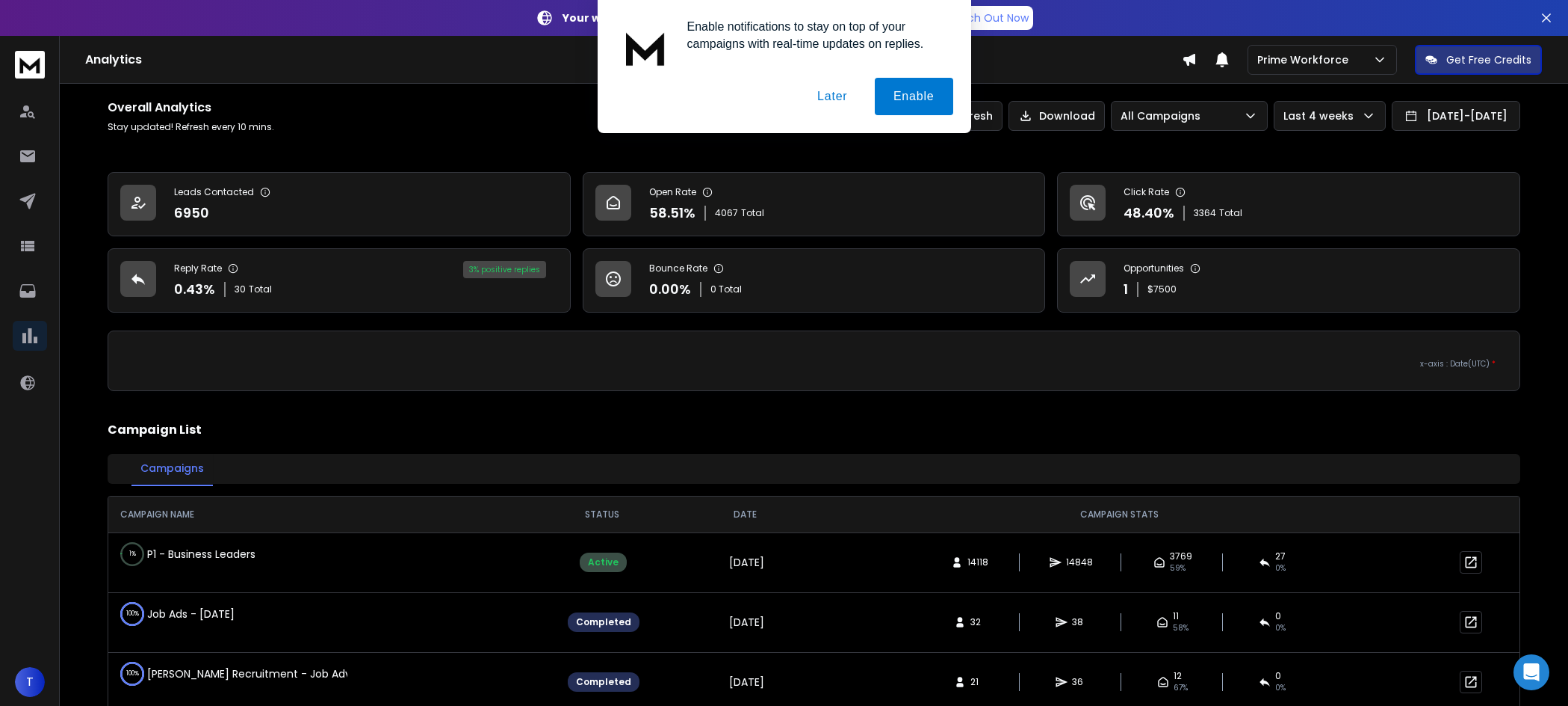
click at [825, 96] on button "Later" at bounding box center [832, 96] width 67 height 37
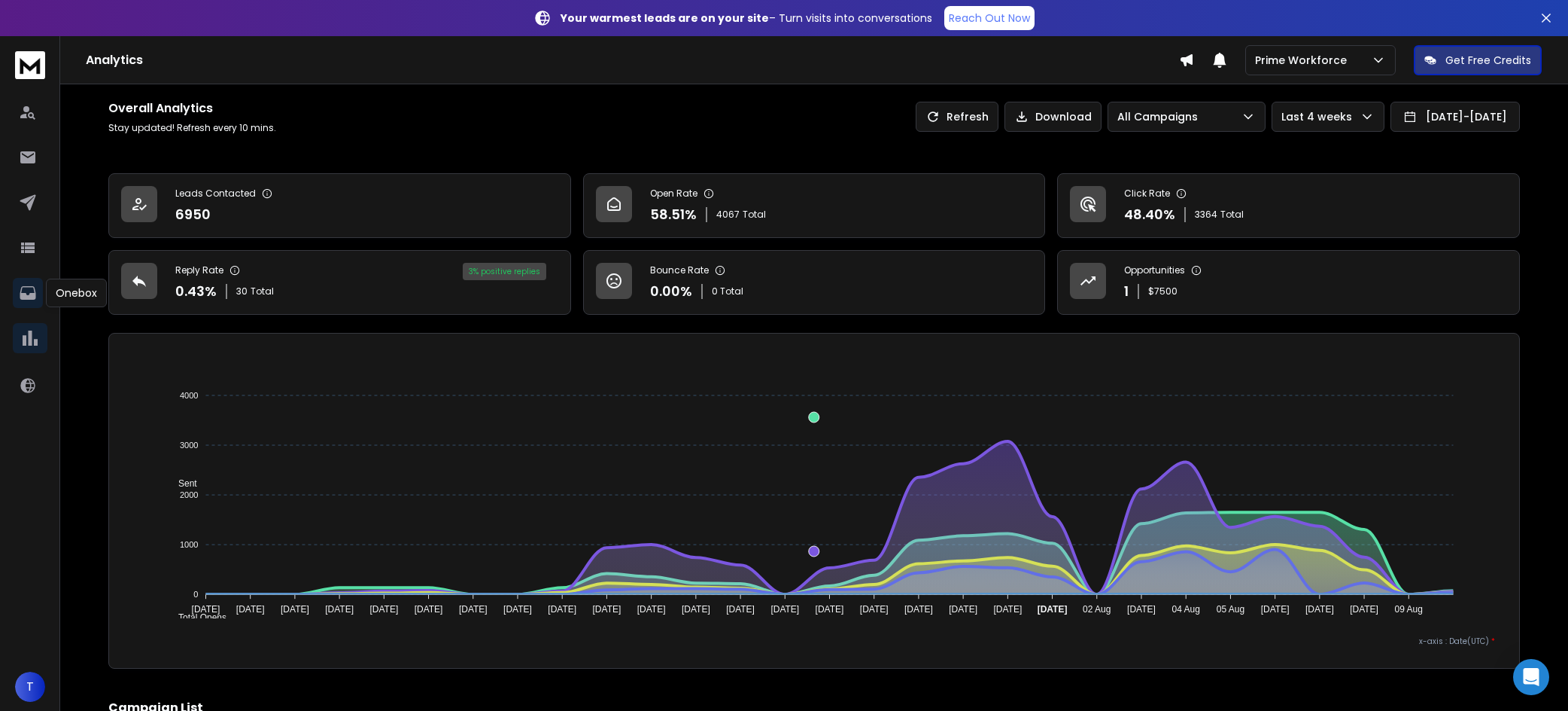
click at [30, 296] on icon at bounding box center [28, 293] width 16 height 14
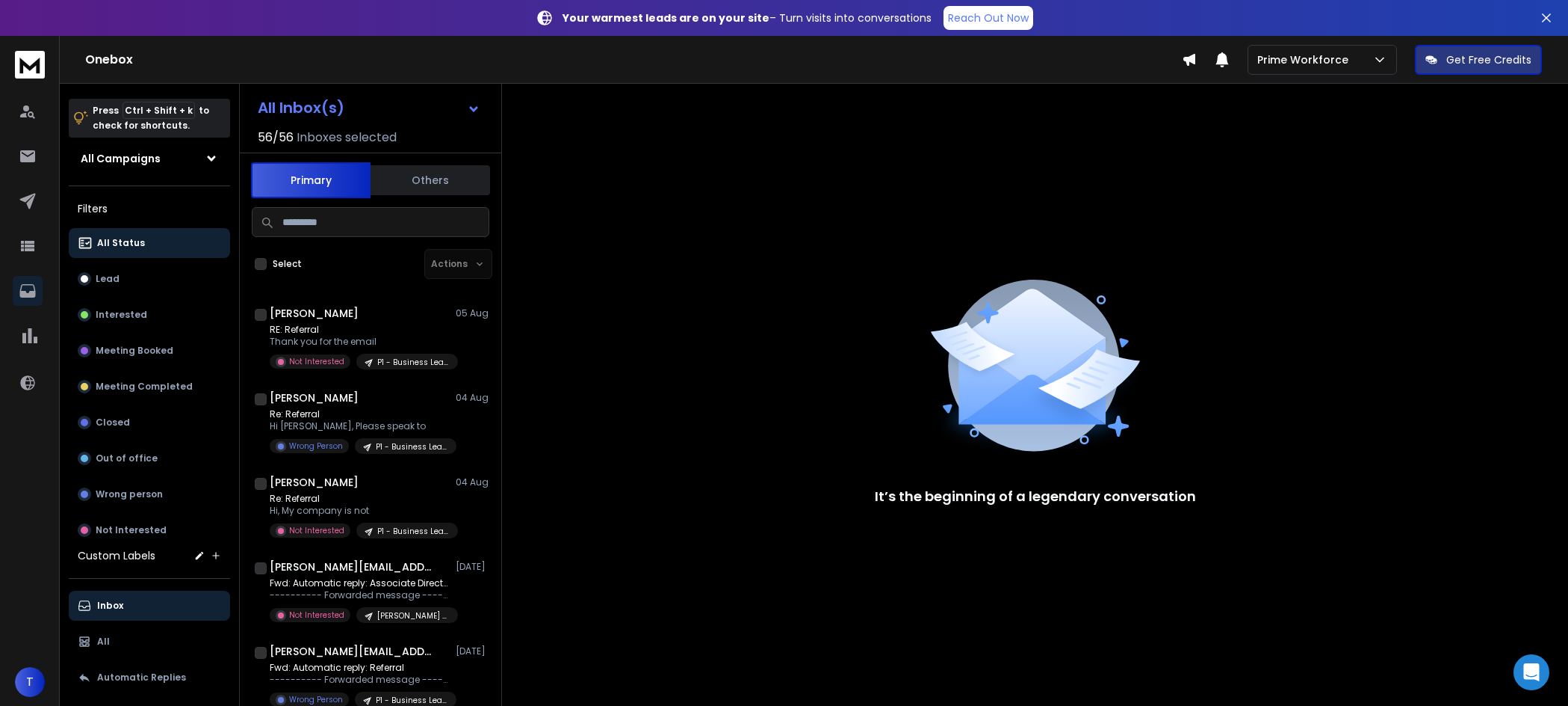
click at [395, 181] on button "Others" at bounding box center [430, 180] width 120 height 33
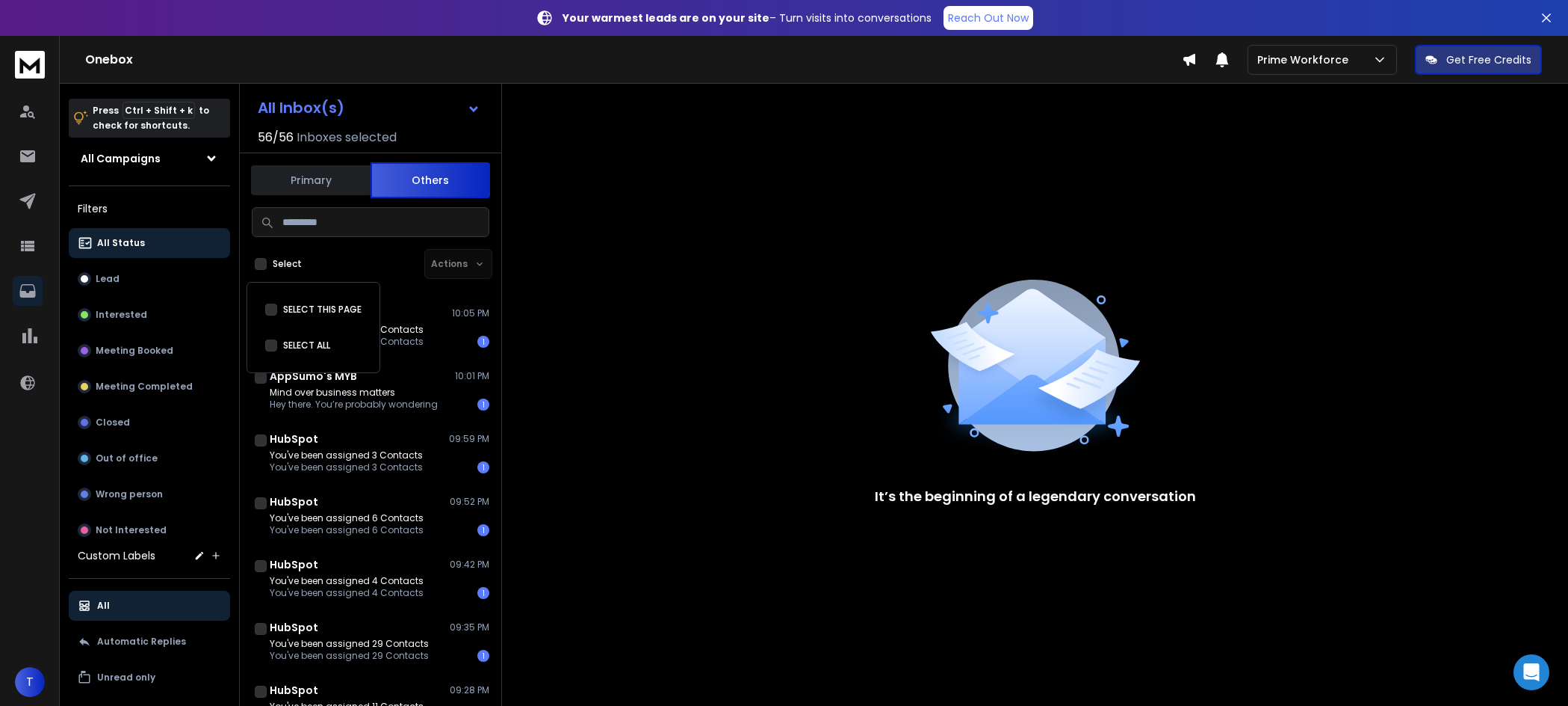
click at [266, 266] on button "SELECT THIS PAGE" at bounding box center [261, 264] width 12 height 12
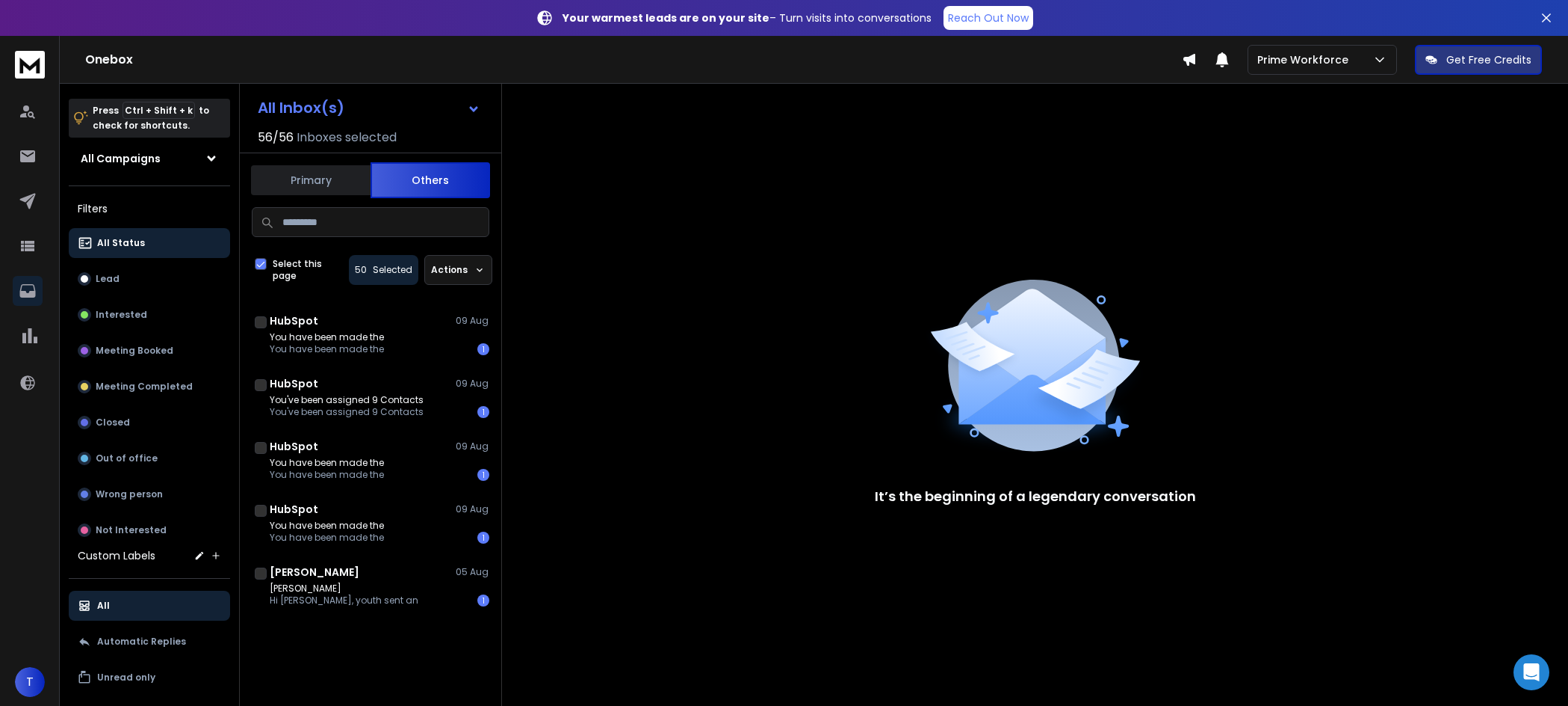
scroll to position [4716, 0]
click at [257, 267] on button "SELECT THIS PAGE" at bounding box center [261, 264] width 12 height 12
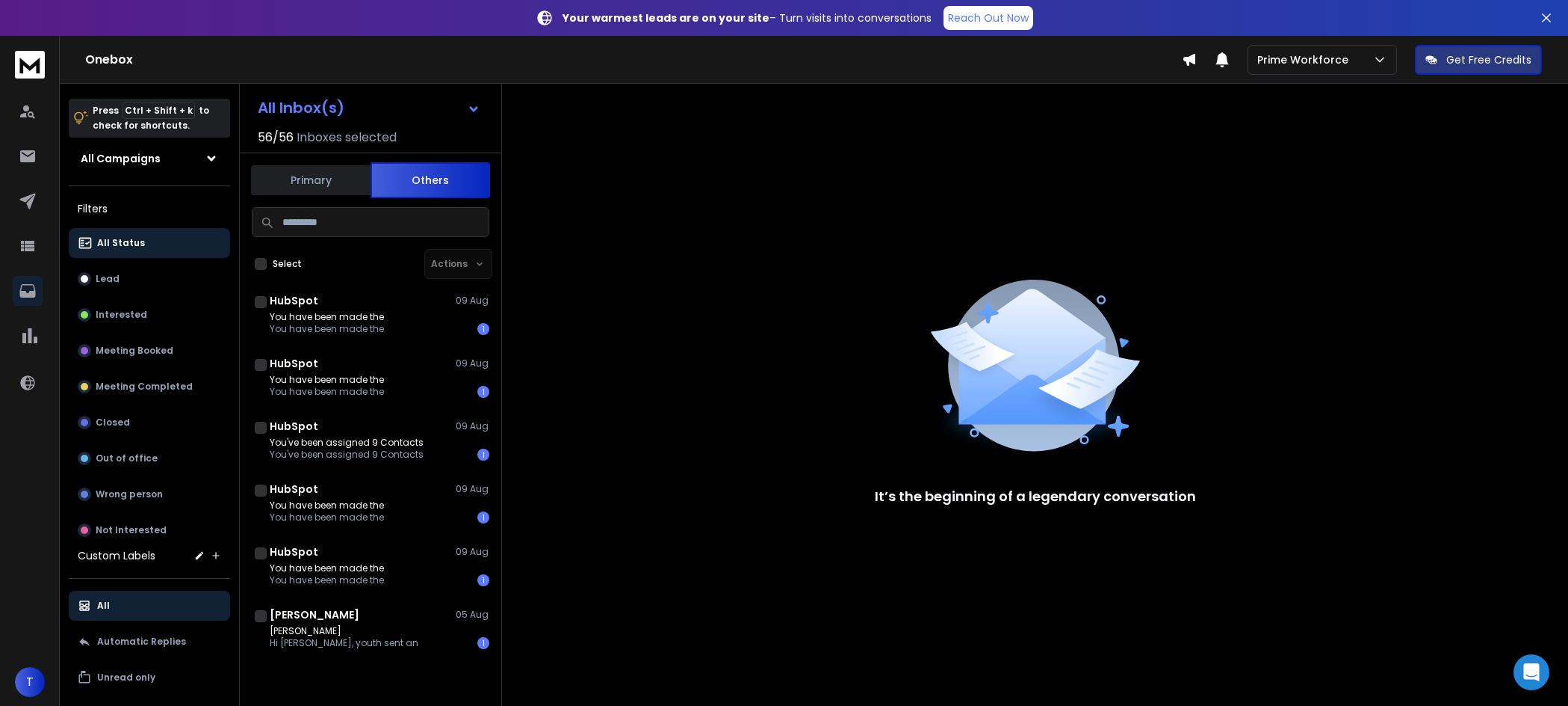
scroll to position [4659, 0]
click at [259, 266] on button "Select" at bounding box center [261, 264] width 12 height 12
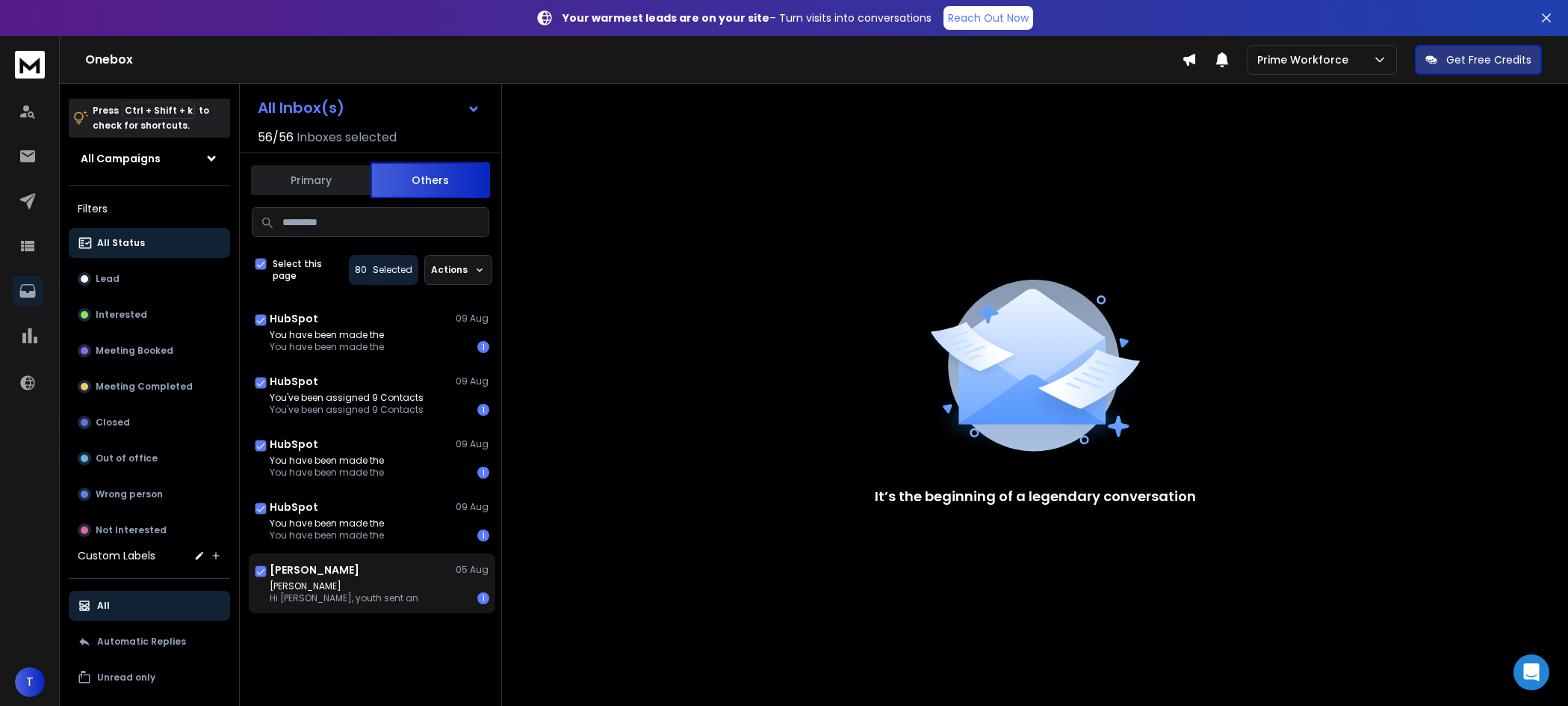
click at [262, 562] on div "Paul 05 Aug Paul Keating Hi Marco, youth sent an 1" at bounding box center [372, 583] width 246 height 59
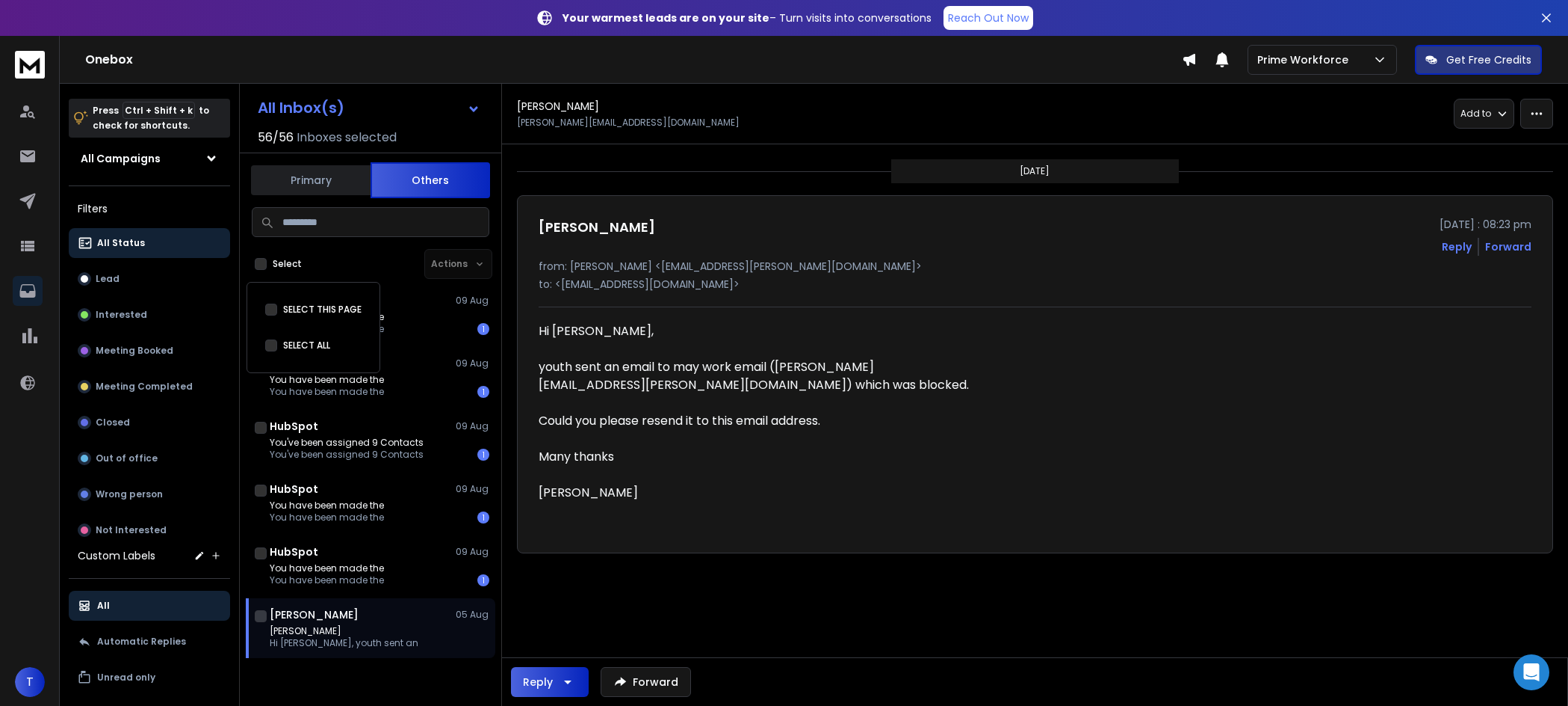
click at [256, 265] on button "SELECT THIS PAGE" at bounding box center [261, 264] width 12 height 12
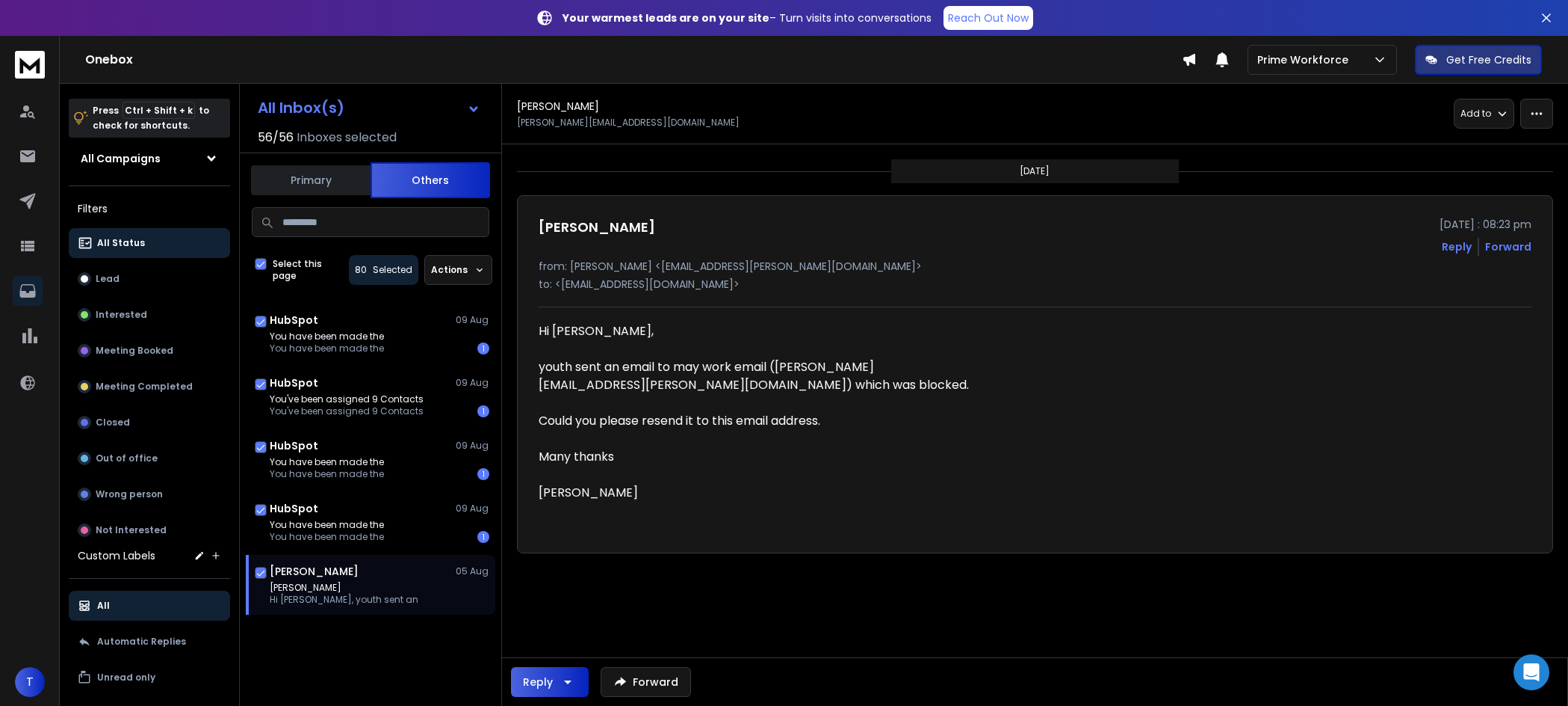
scroll to position [4716, 0]
click at [260, 572] on button "button" at bounding box center [261, 572] width 12 height 12
click at [444, 267] on p "Actions" at bounding box center [449, 270] width 36 height 12
click at [439, 291] on div "Delete email Archive email" at bounding box center [437, 316] width 109 height 55
click at [437, 294] on div "Delete email" at bounding box center [437, 303] width 103 height 24
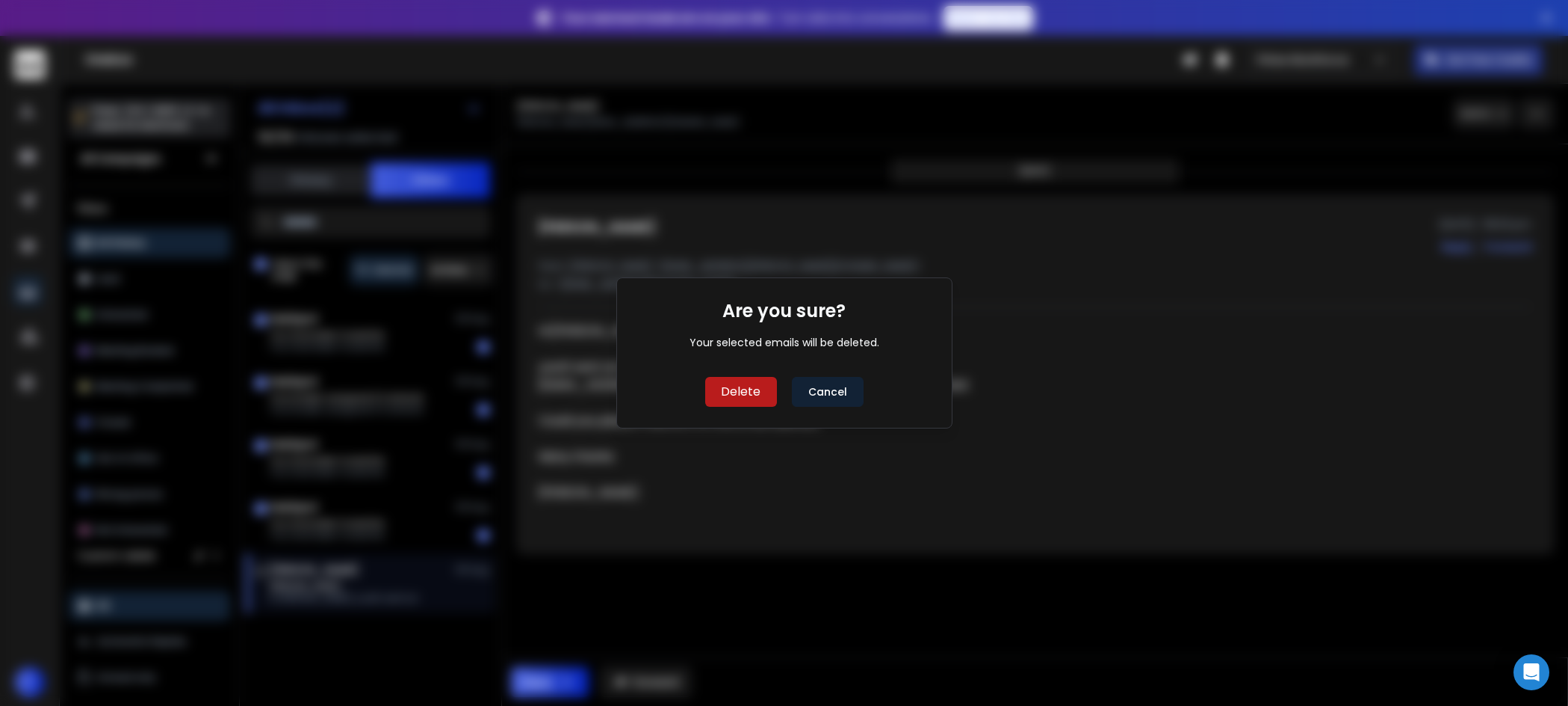
click at [757, 393] on button "Delete" at bounding box center [741, 391] width 72 height 30
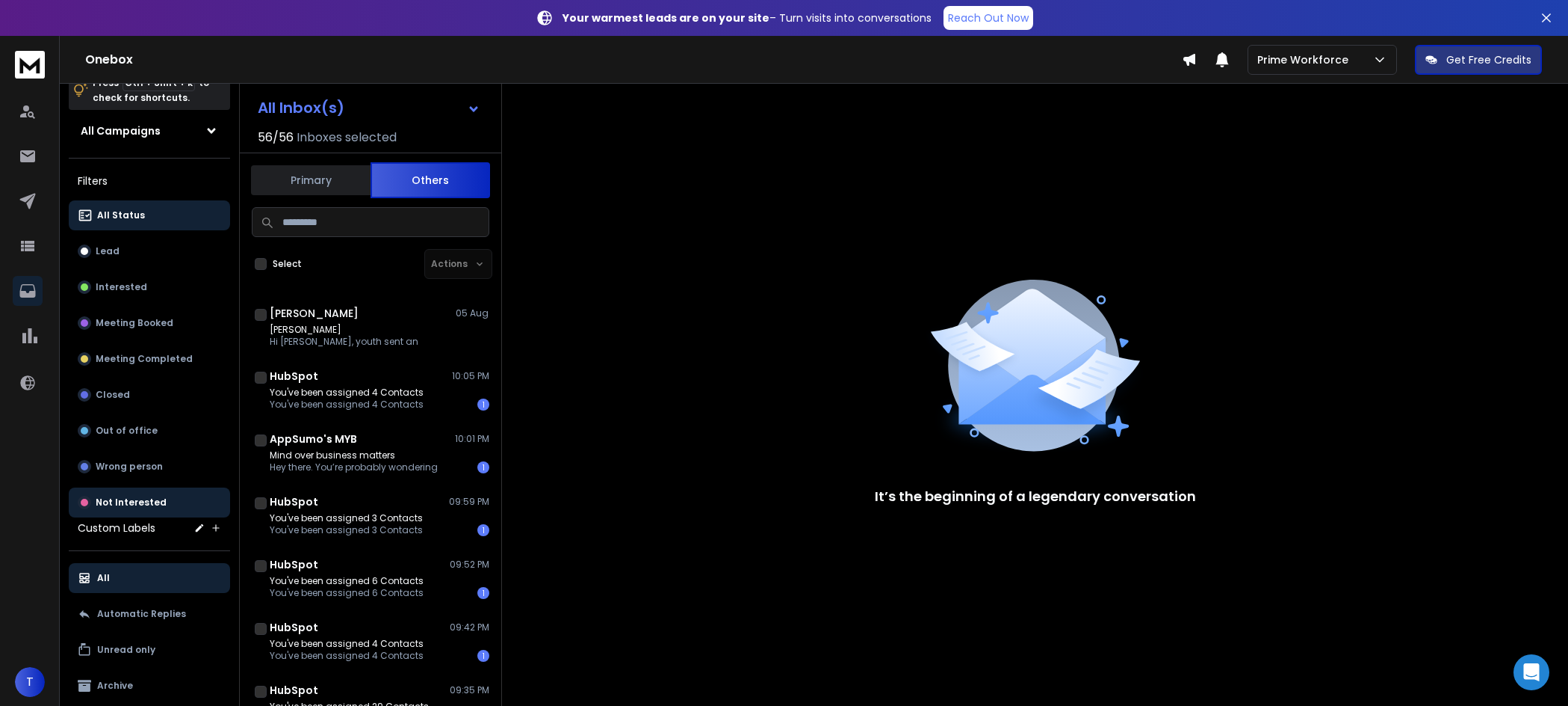
scroll to position [82, 0]
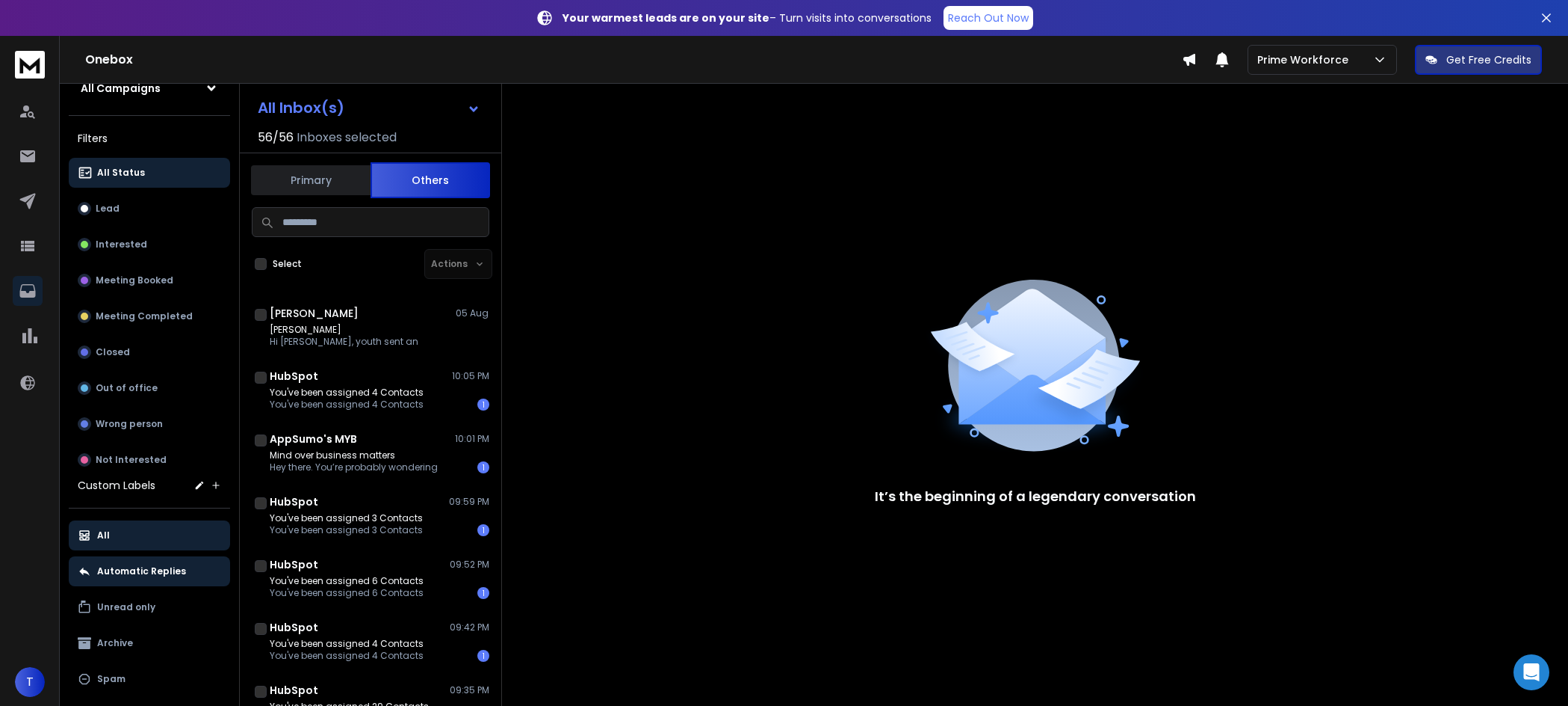
click at [142, 565] on p "Automatic Replies" at bounding box center [141, 572] width 89 height 12
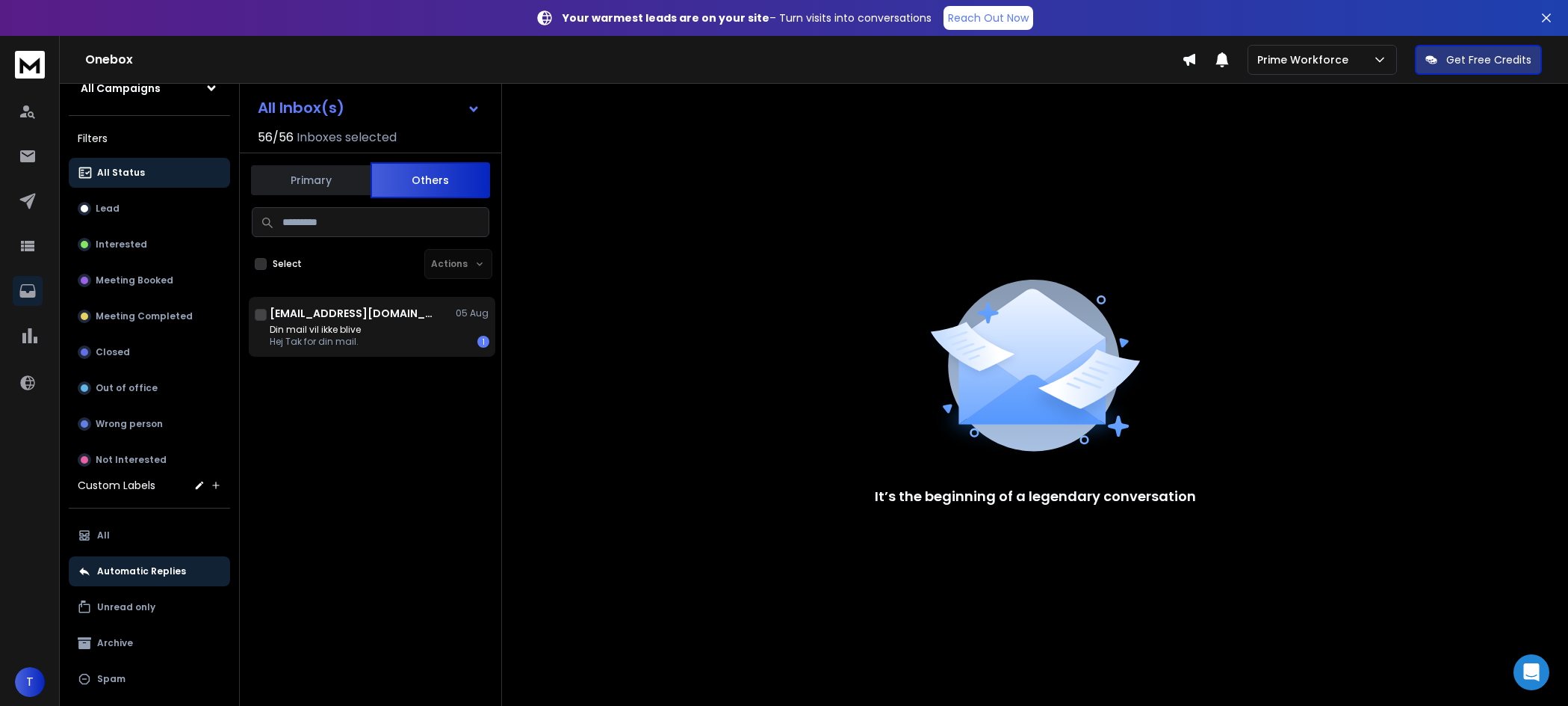
click at [332, 334] on p "Din mail vil ikke blive" at bounding box center [315, 329] width 91 height 12
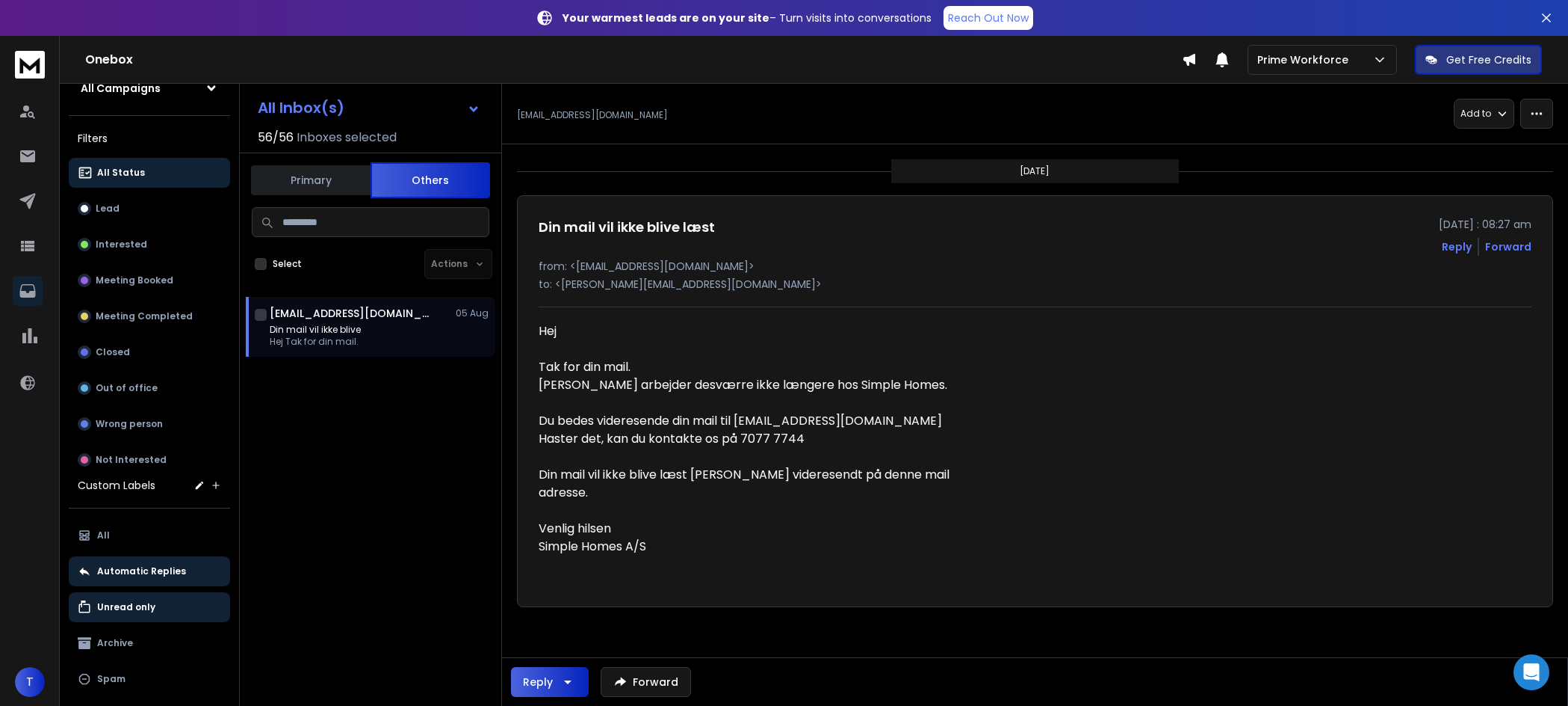
click at [169, 604] on button "Unread only" at bounding box center [149, 607] width 161 height 30
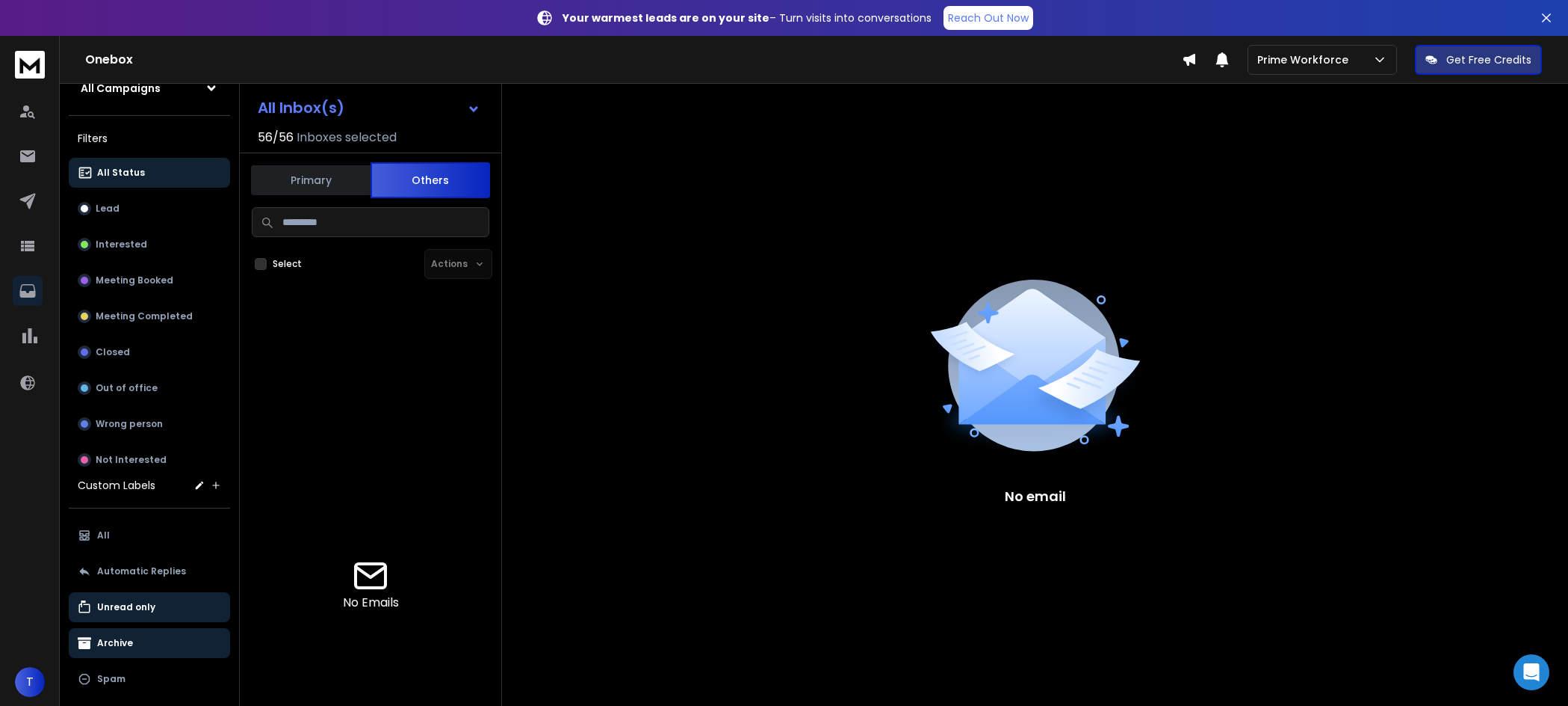
click at [138, 628] on button "Archive" at bounding box center [149, 642] width 161 height 30
click at [134, 664] on button "Spam" at bounding box center [149, 678] width 161 height 30
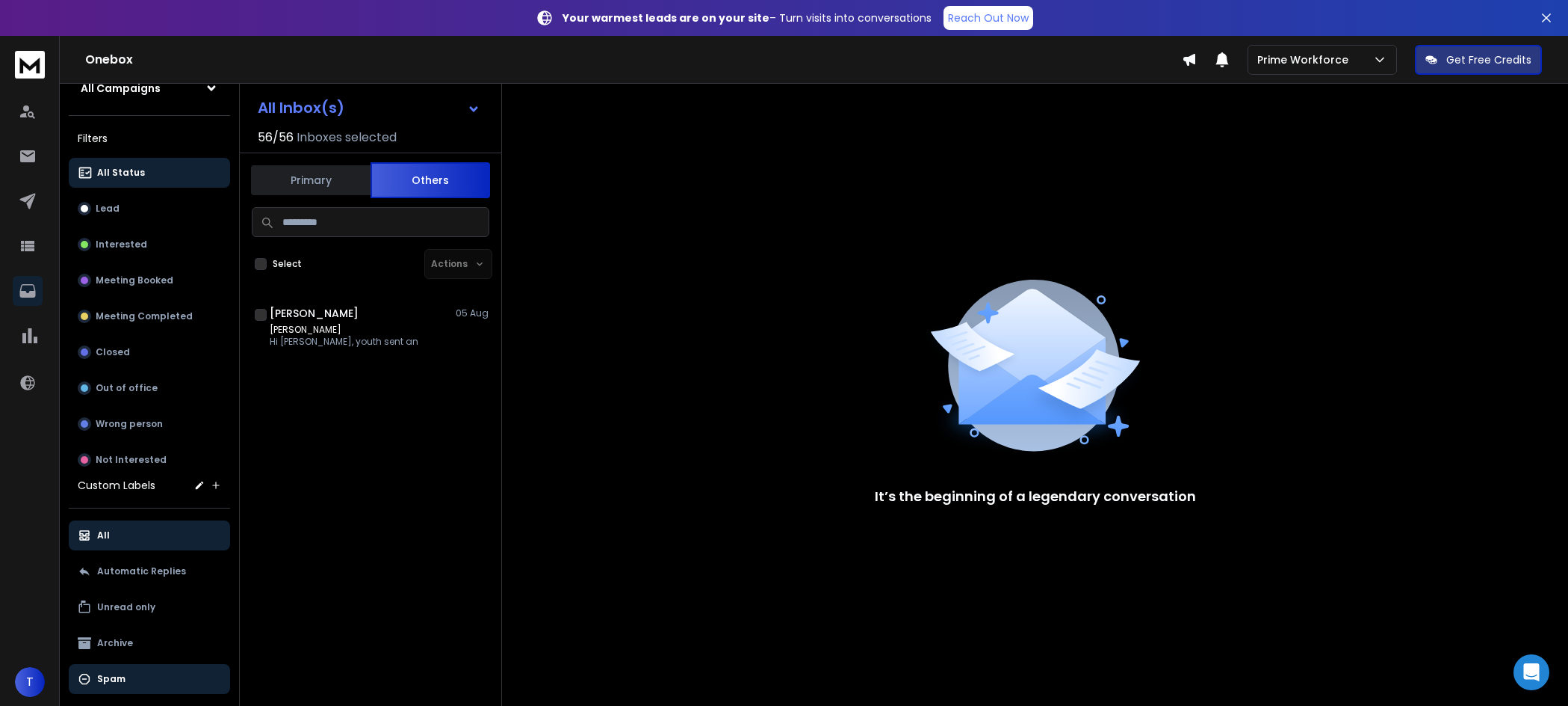
click at [134, 532] on button "All" at bounding box center [149, 535] width 161 height 30
click at [128, 194] on button "Lead" at bounding box center [149, 209] width 161 height 30
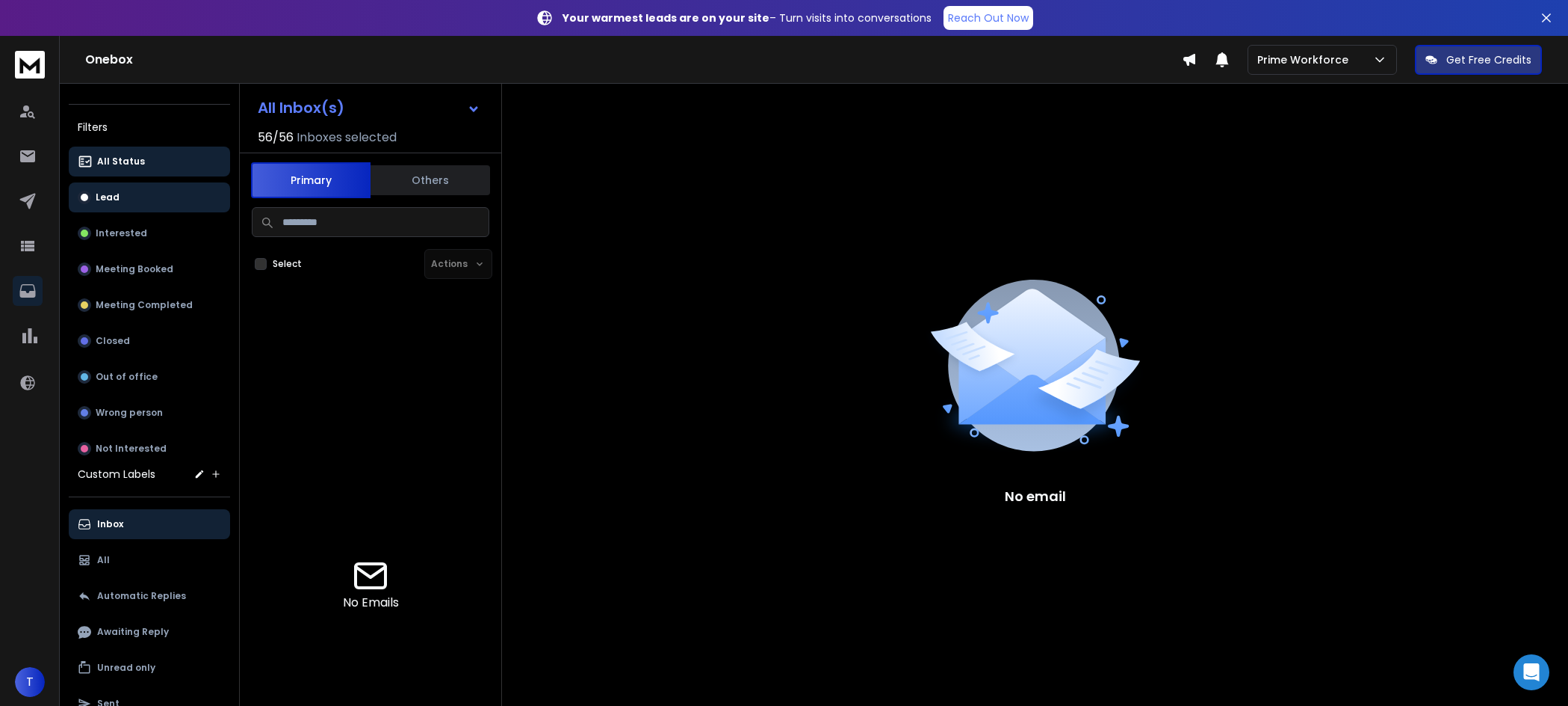
click at [129, 167] on div "All Status" at bounding box center [111, 161] width 67 height 15
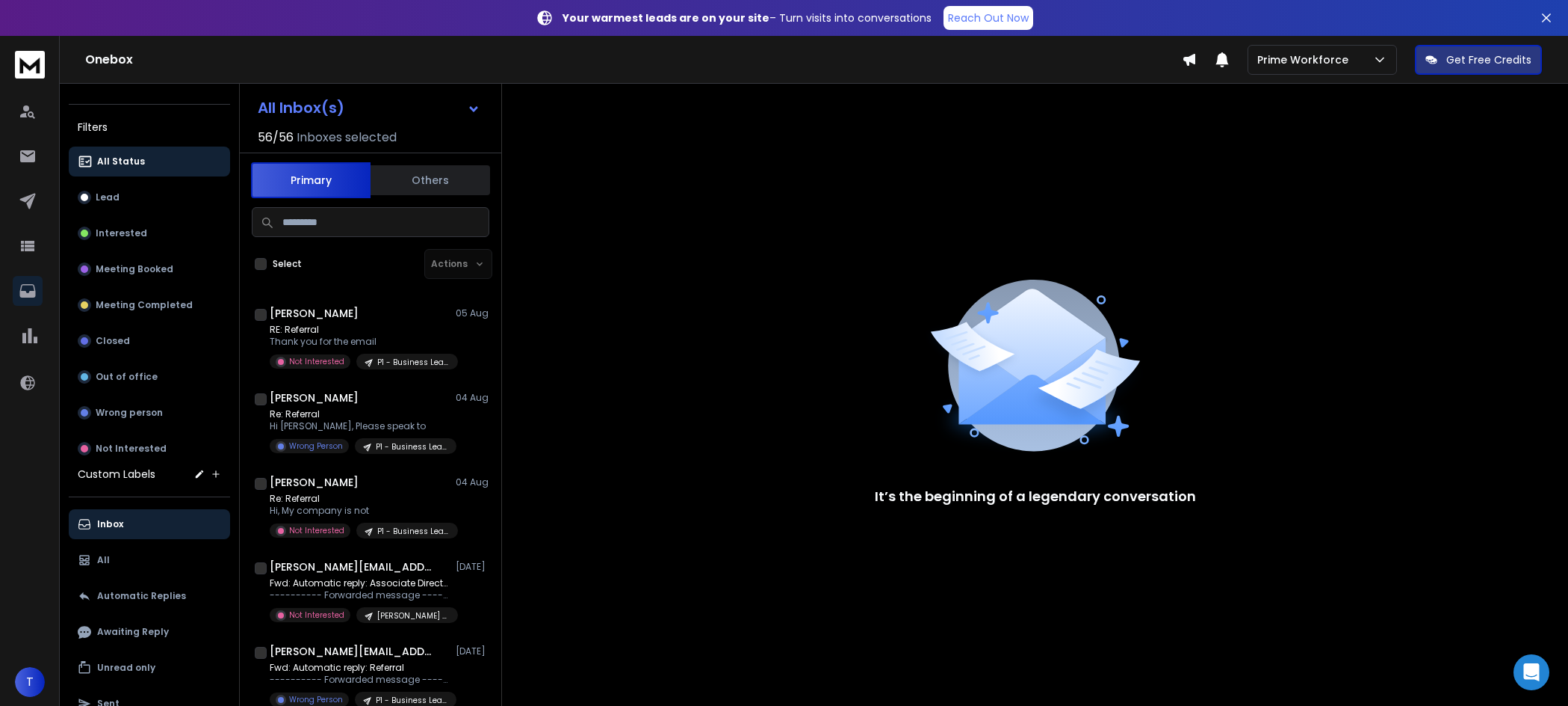
click at [128, 168] on div "All Status" at bounding box center [111, 161] width 67 height 15
click at [140, 197] on button "Lead" at bounding box center [149, 197] width 161 height 30
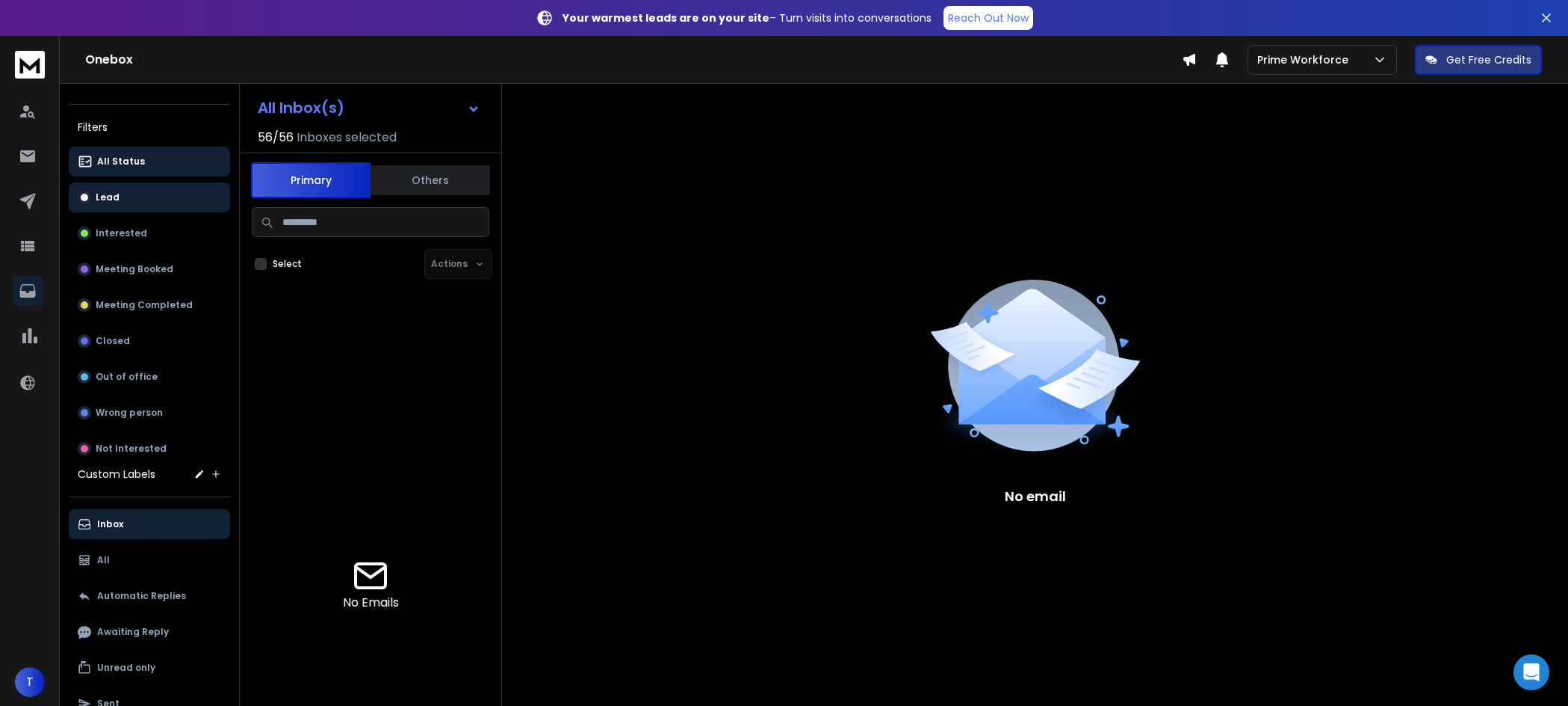
click at [138, 165] on p "All Status" at bounding box center [121, 161] width 47 height 12
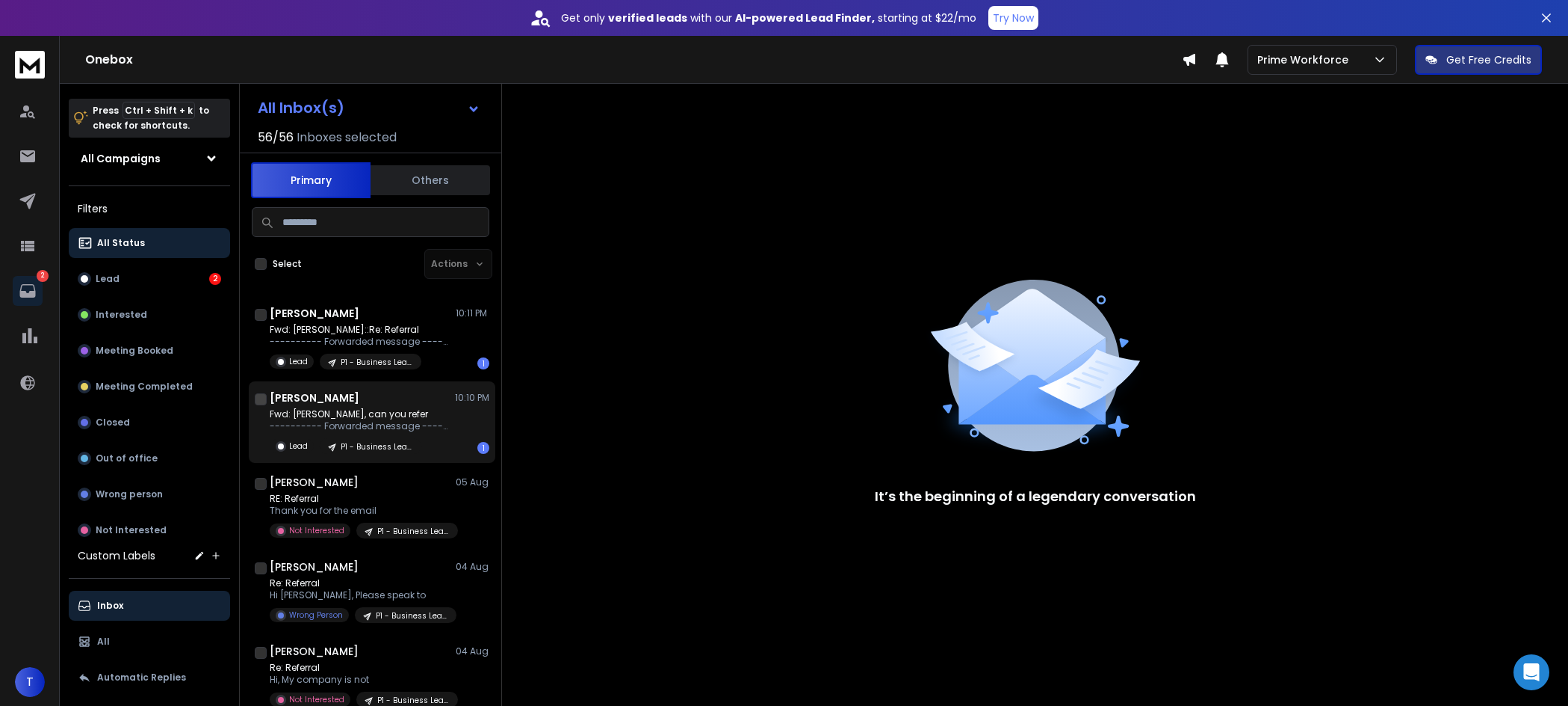
click at [369, 408] on p "Fwd: [PERSON_NAME], can you refer" at bounding box center [359, 414] width 179 height 12
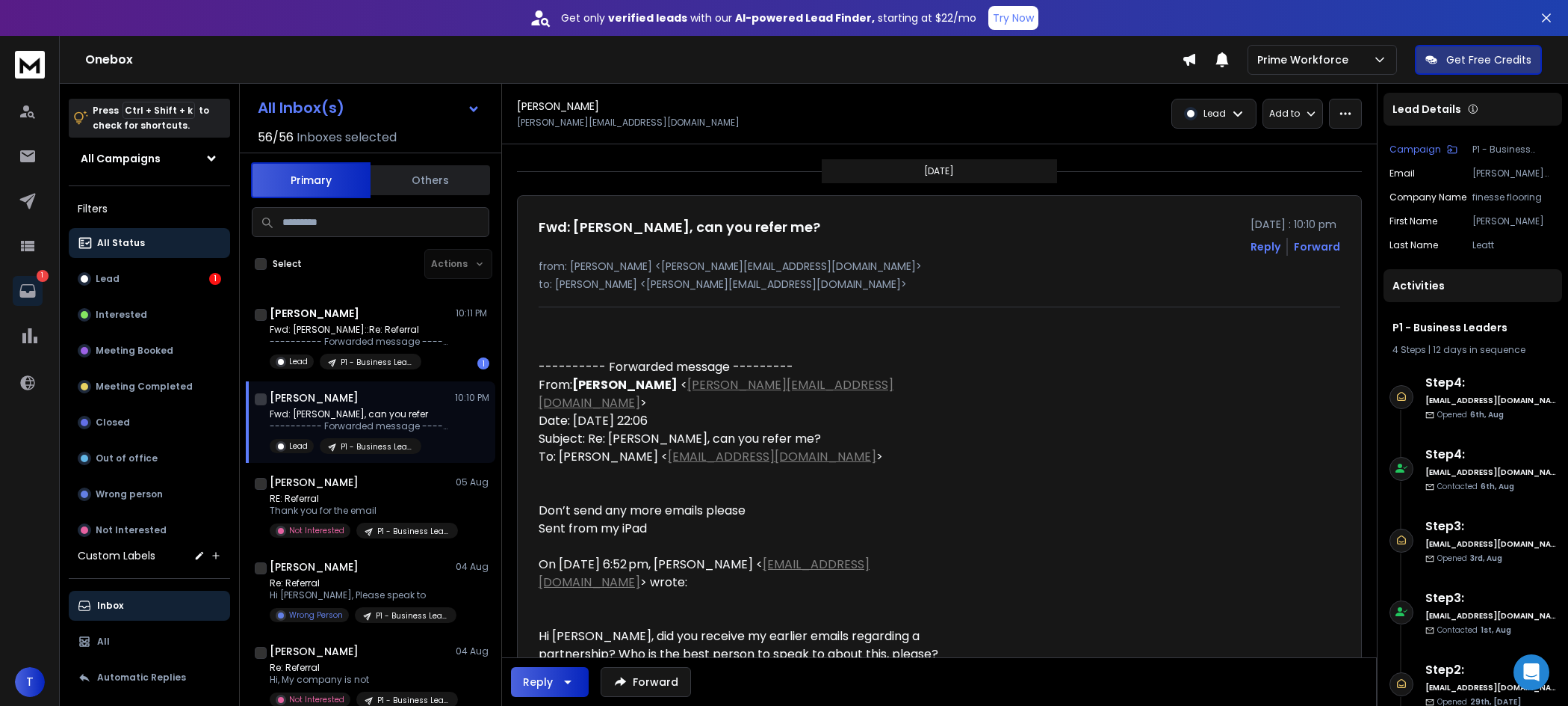
click at [1230, 116] on div "Lead" at bounding box center [1214, 113] width 84 height 28
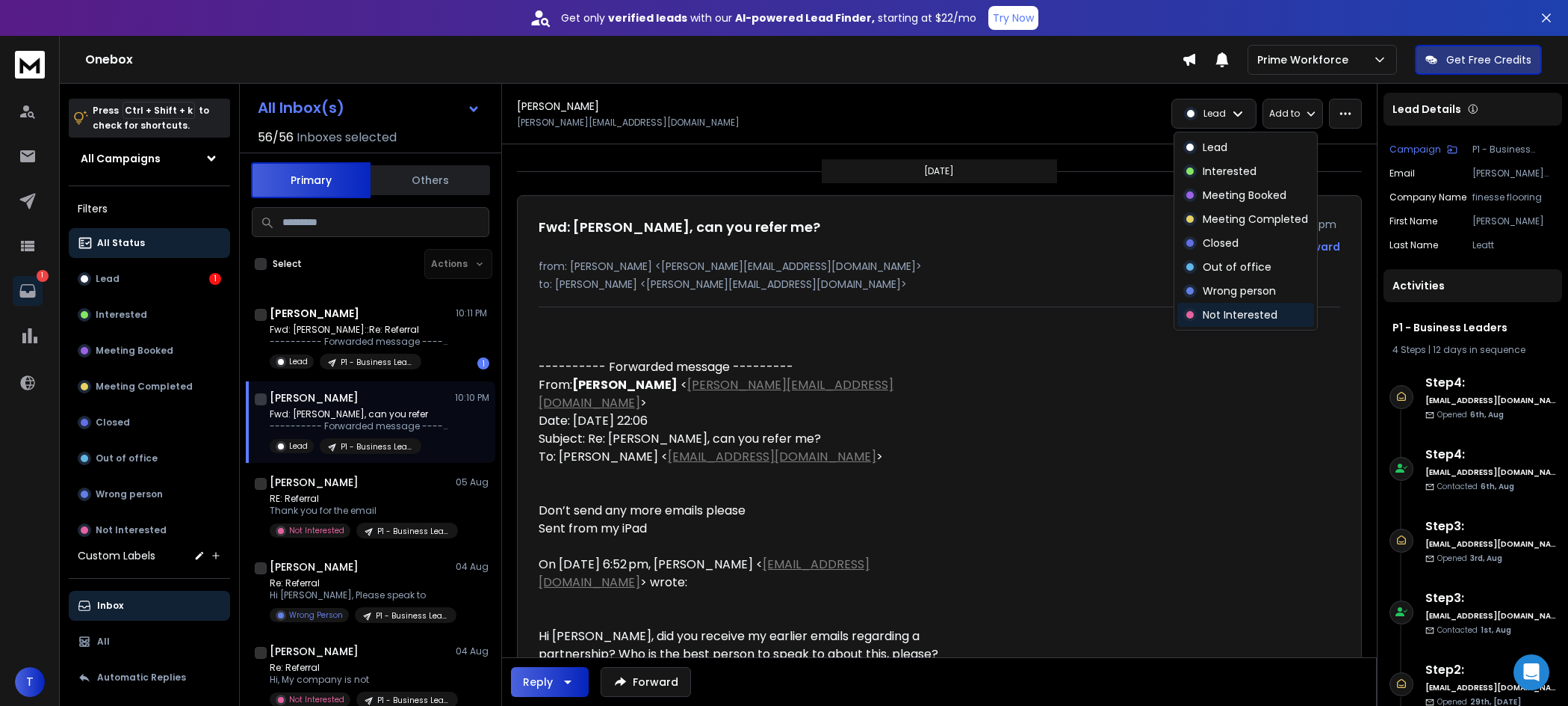
click at [1236, 310] on p "Not Interested" at bounding box center [1240, 314] width 75 height 15
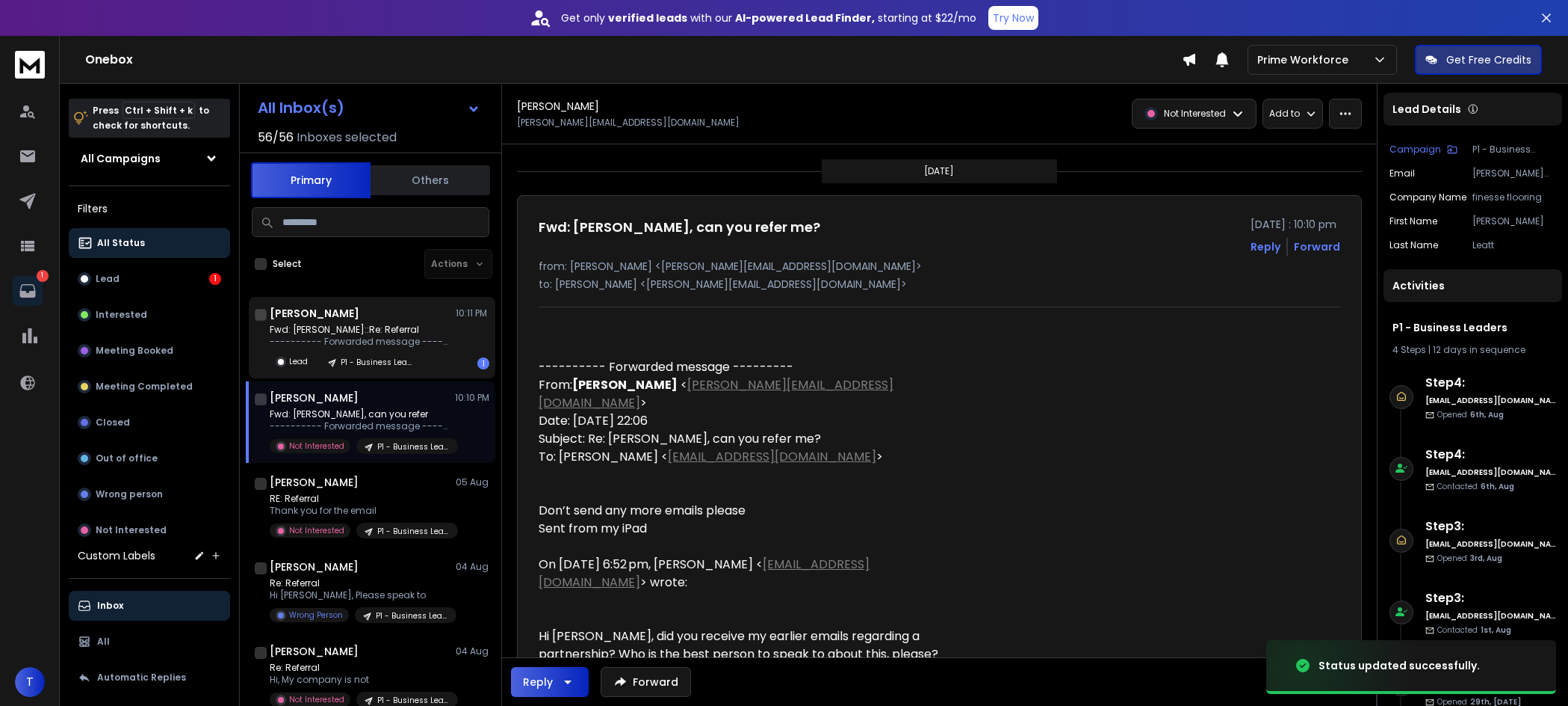
click at [334, 329] on p "Fwd: [PERSON_NAME]::Re: Referral" at bounding box center [359, 329] width 179 height 12
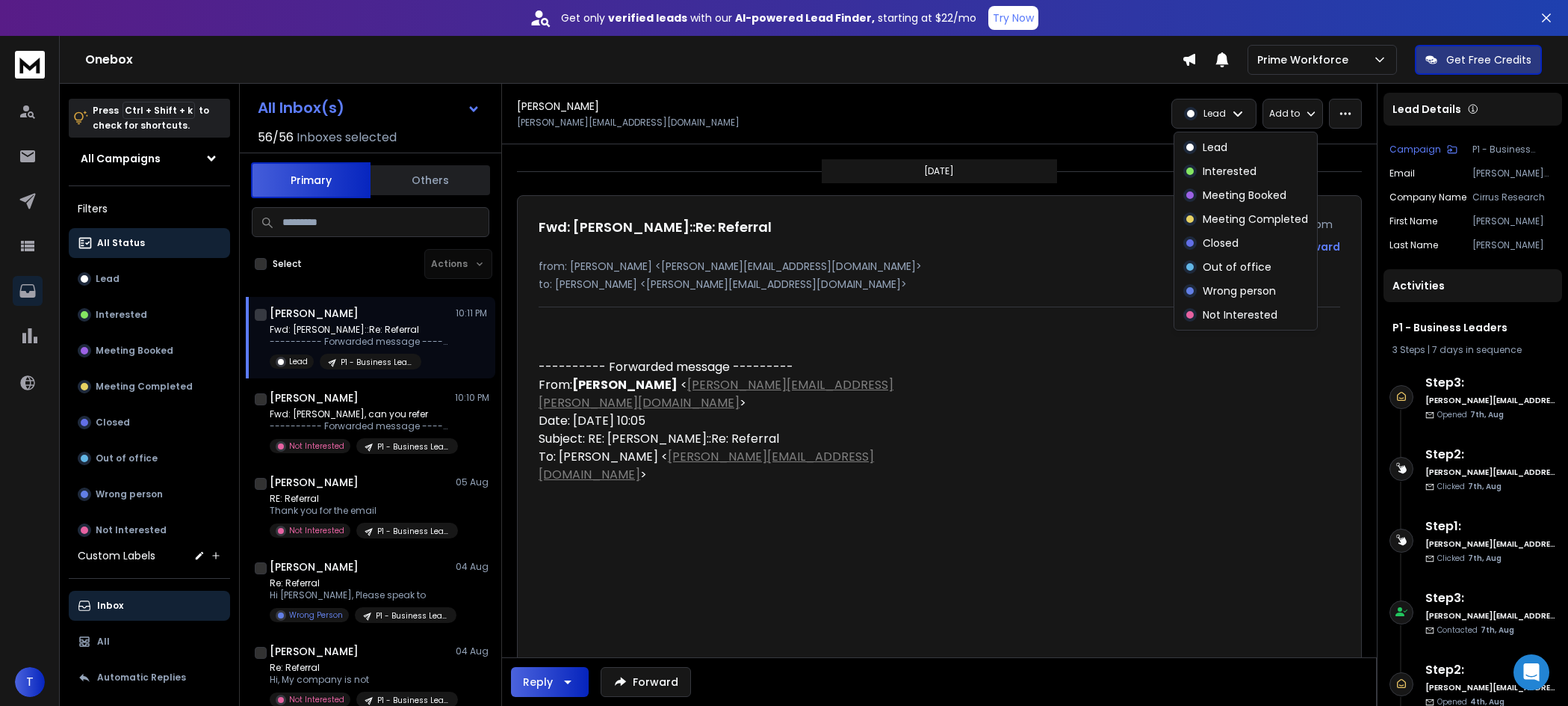
click at [1210, 110] on p "Lead" at bounding box center [1215, 114] width 22 height 12
click at [1221, 322] on p "Not Interested" at bounding box center [1240, 314] width 75 height 15
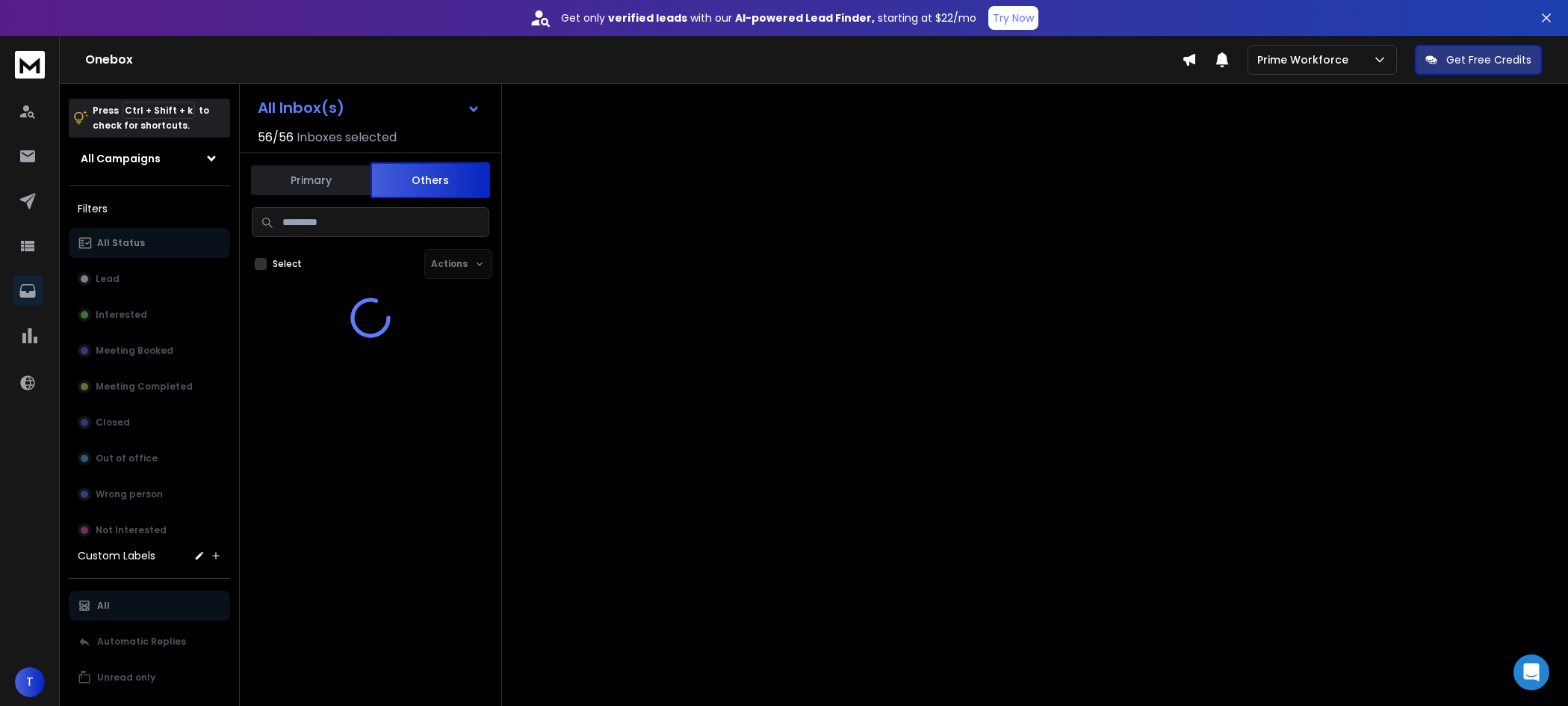
click at [420, 183] on button "Others" at bounding box center [430, 180] width 120 height 36
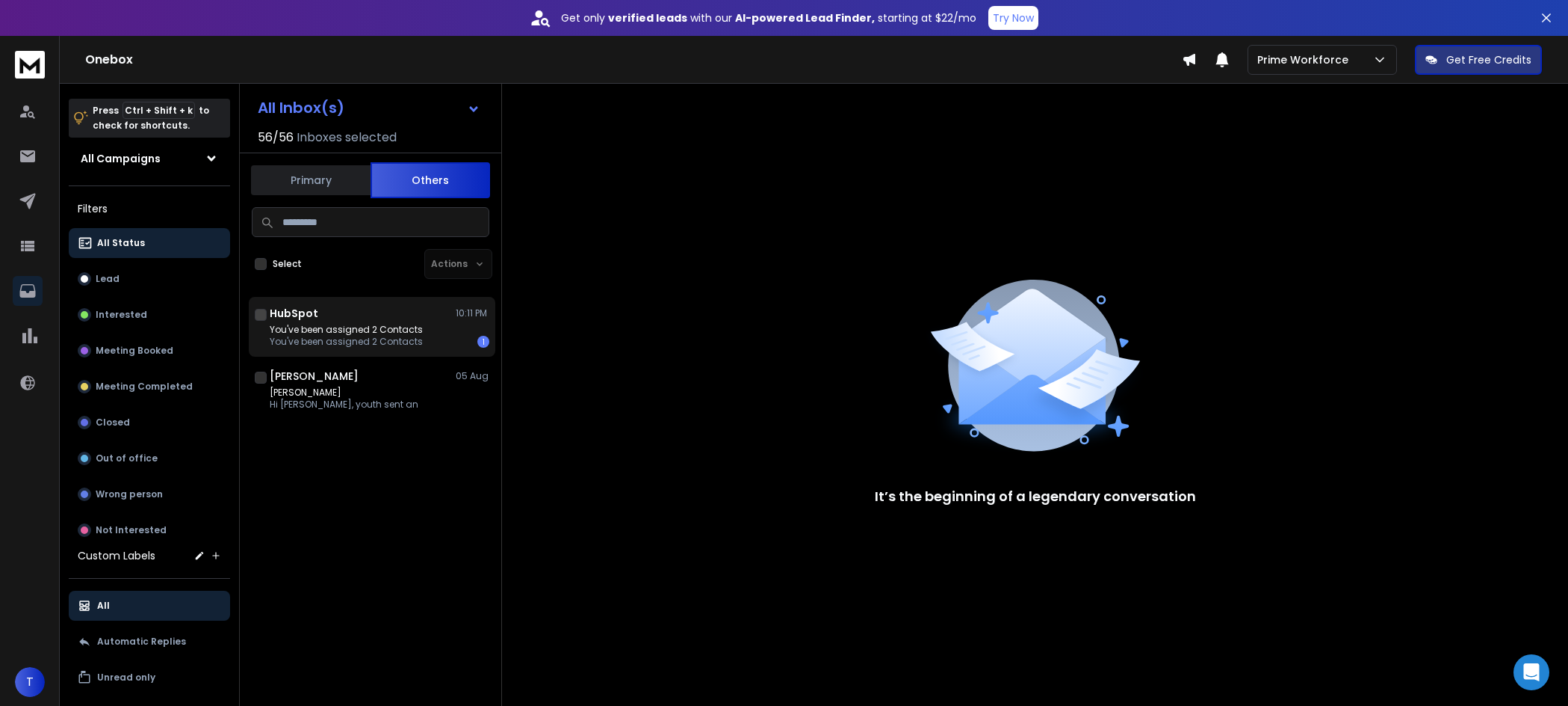
click at [261, 313] on button "button" at bounding box center [261, 315] width 12 height 12
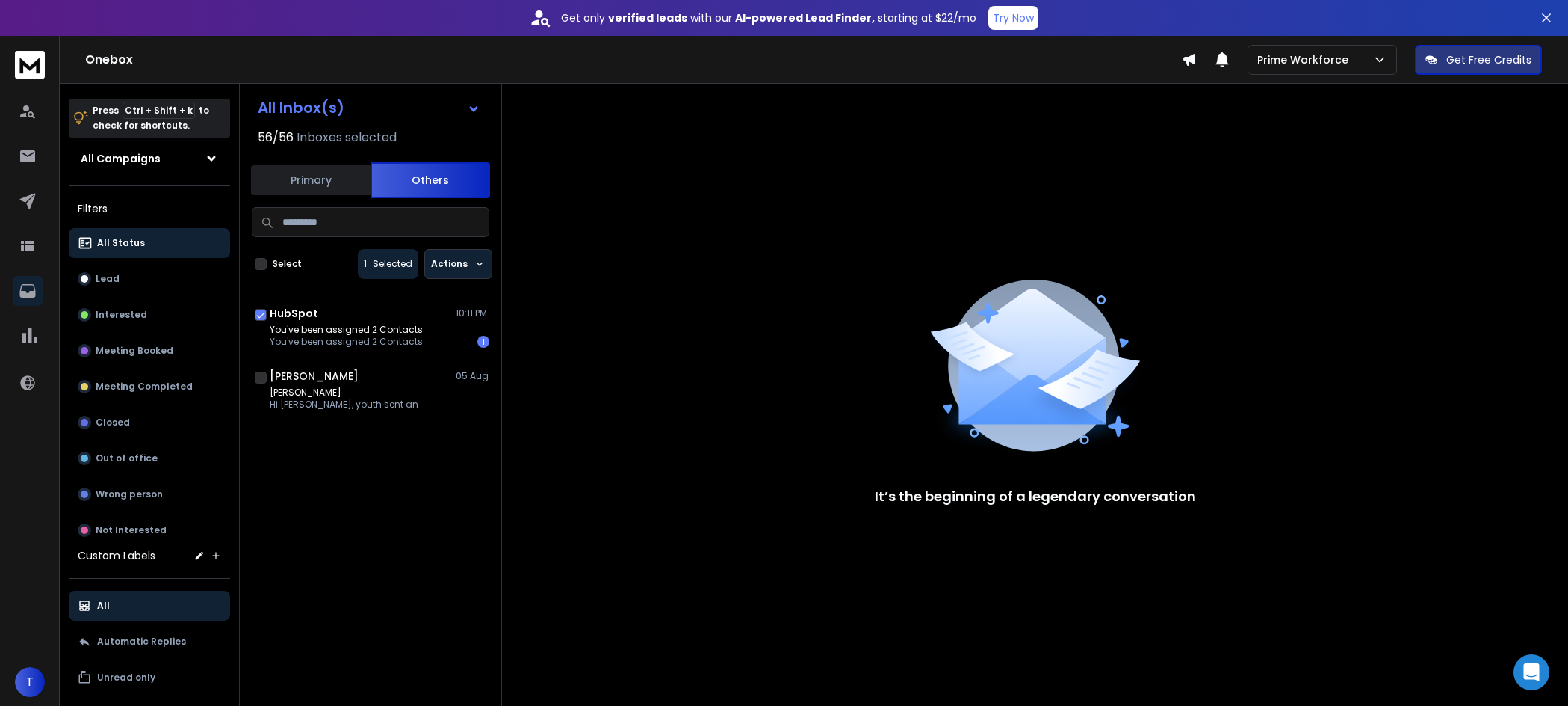
click at [450, 264] on p "Actions" at bounding box center [449, 264] width 36 height 12
click at [447, 293] on div "Delete email" at bounding box center [435, 297] width 86 height 15
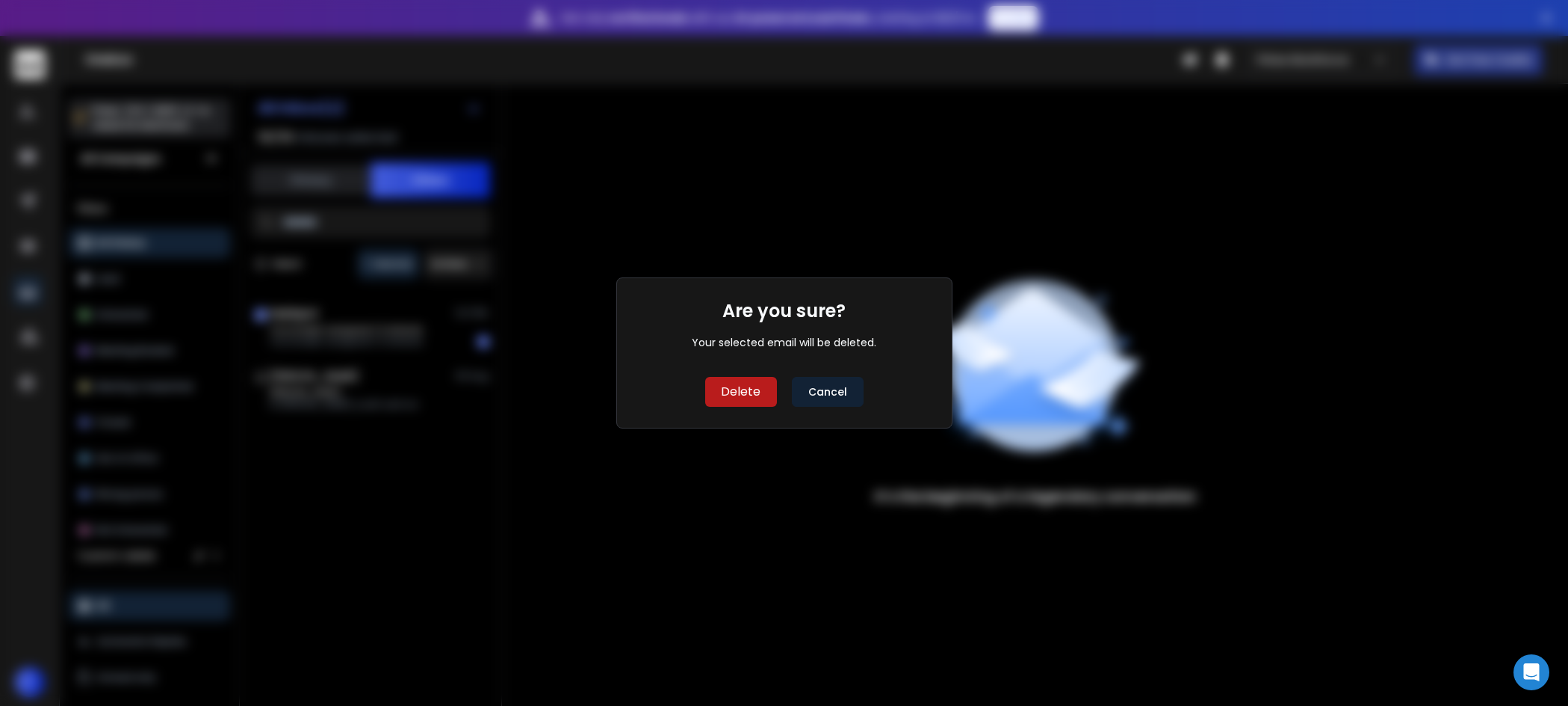
click at [734, 388] on button "Delete" at bounding box center [741, 391] width 72 height 30
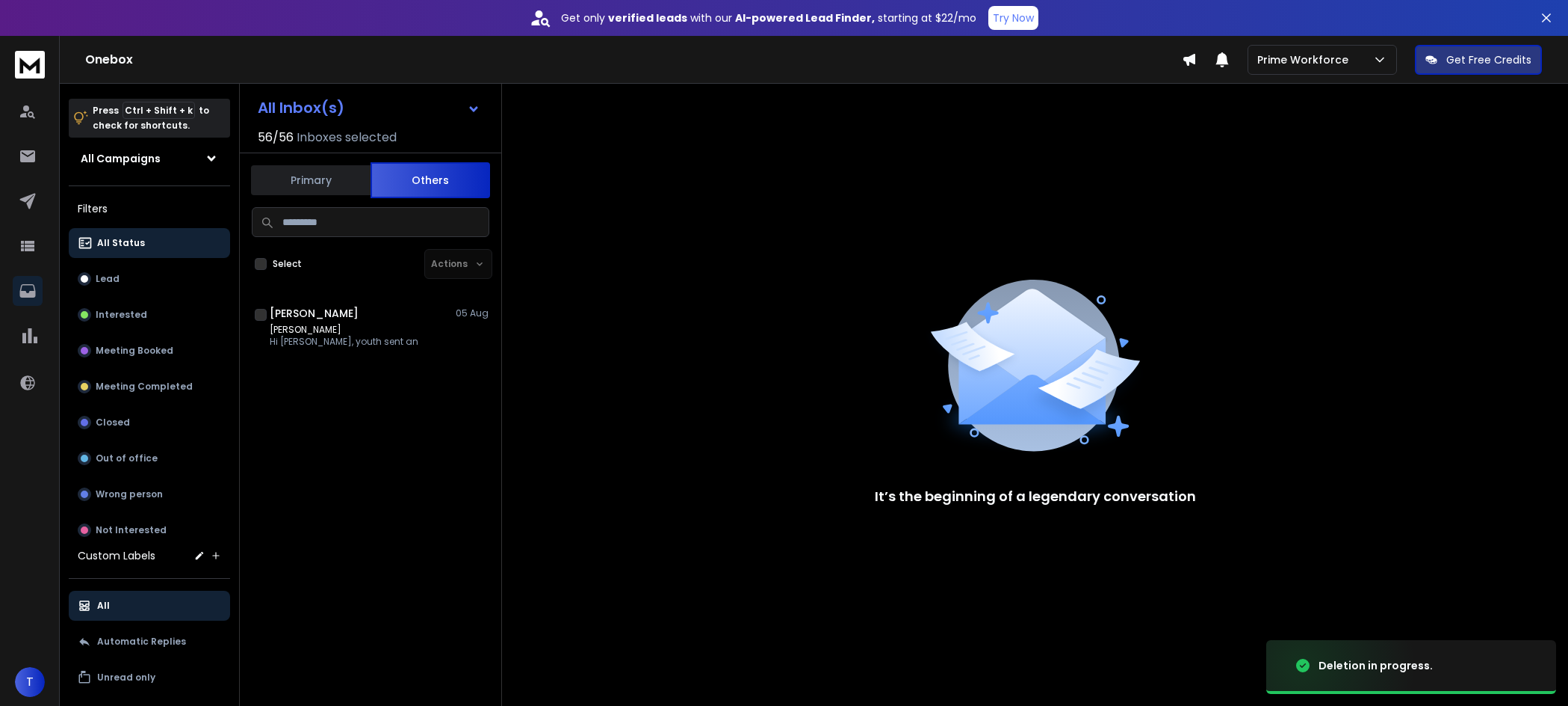
click at [324, 188] on button "Primary" at bounding box center [310, 180] width 120 height 33
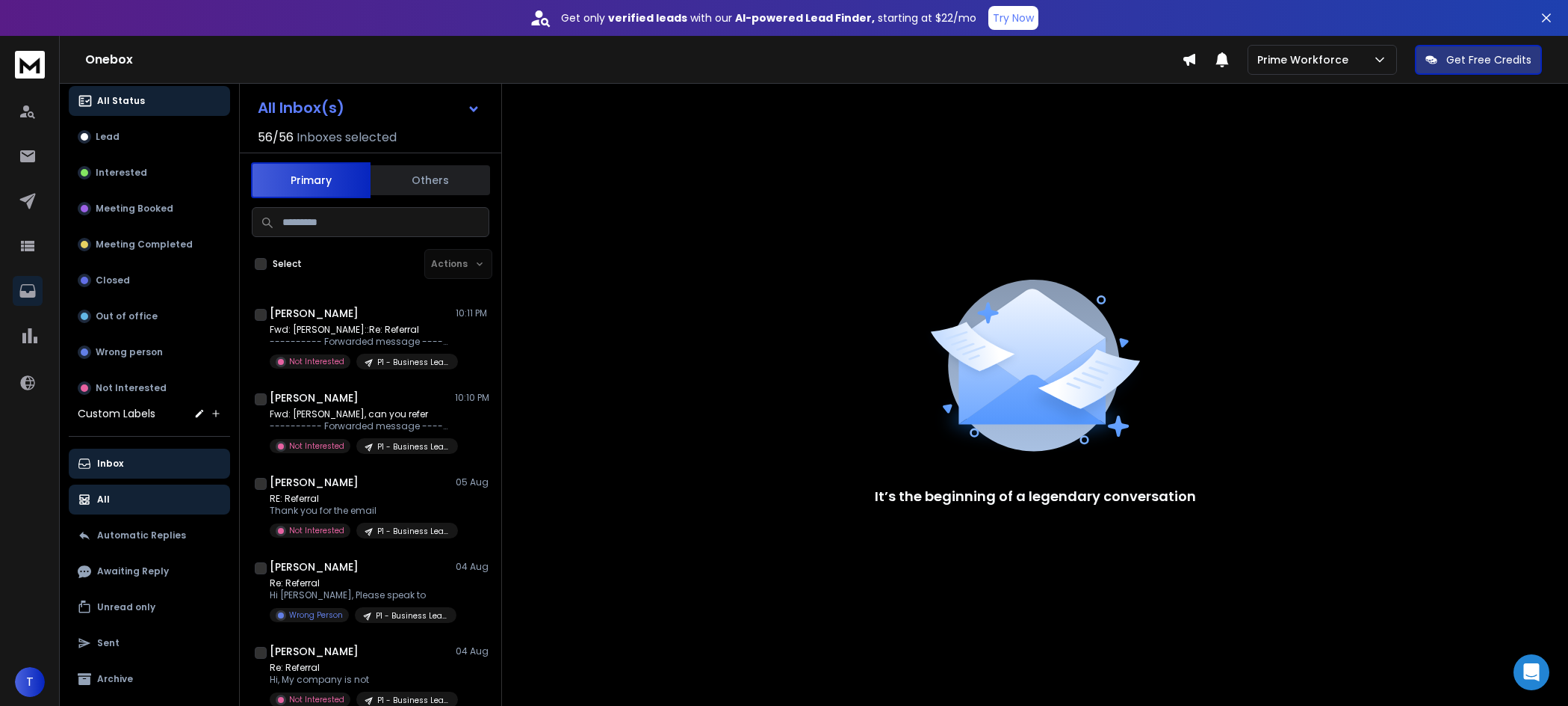
scroll to position [153, 0]
click at [146, 529] on p "Automatic Replies" at bounding box center [141, 535] width 89 height 12
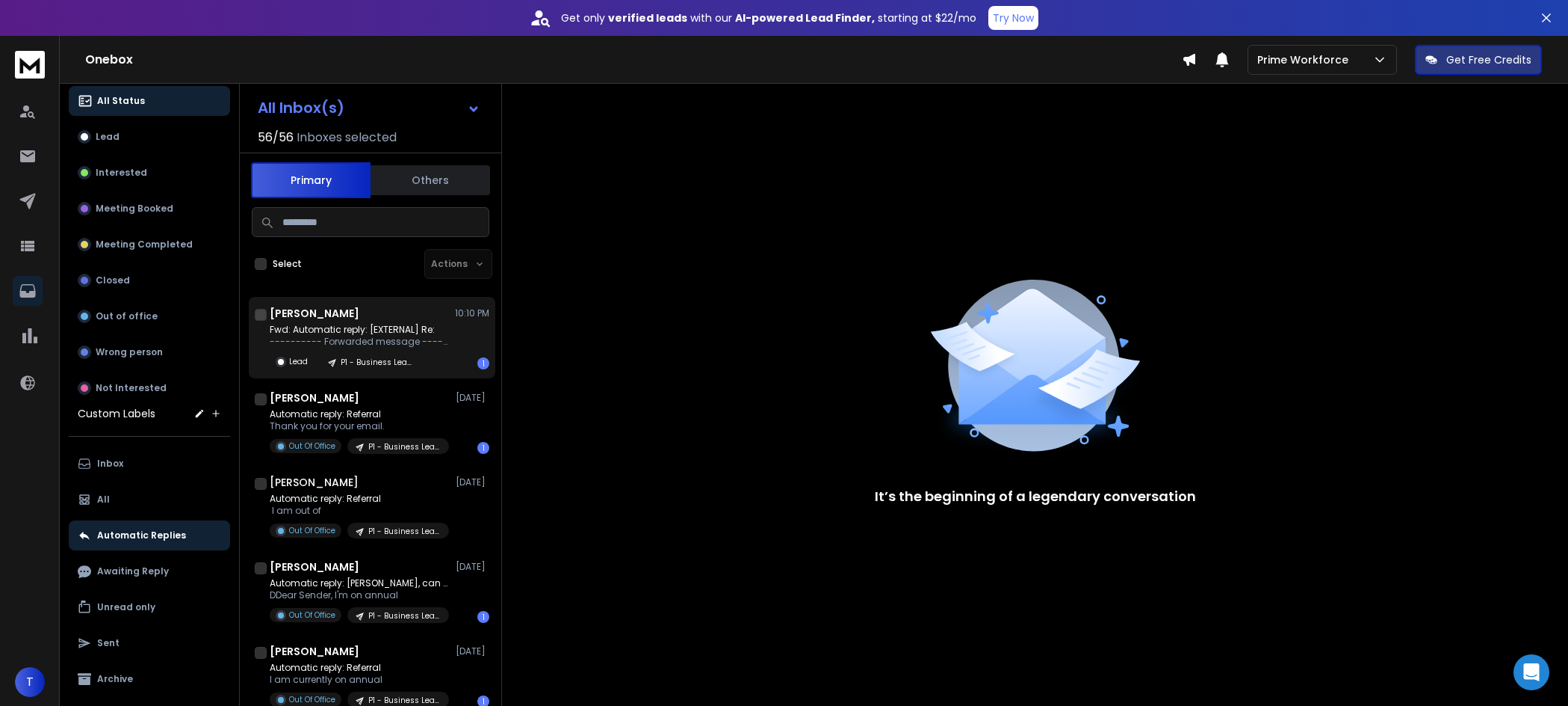
click at [378, 334] on p "Fwd: Automatic reply: [EXTERNAL] Re:" at bounding box center [359, 329] width 179 height 12
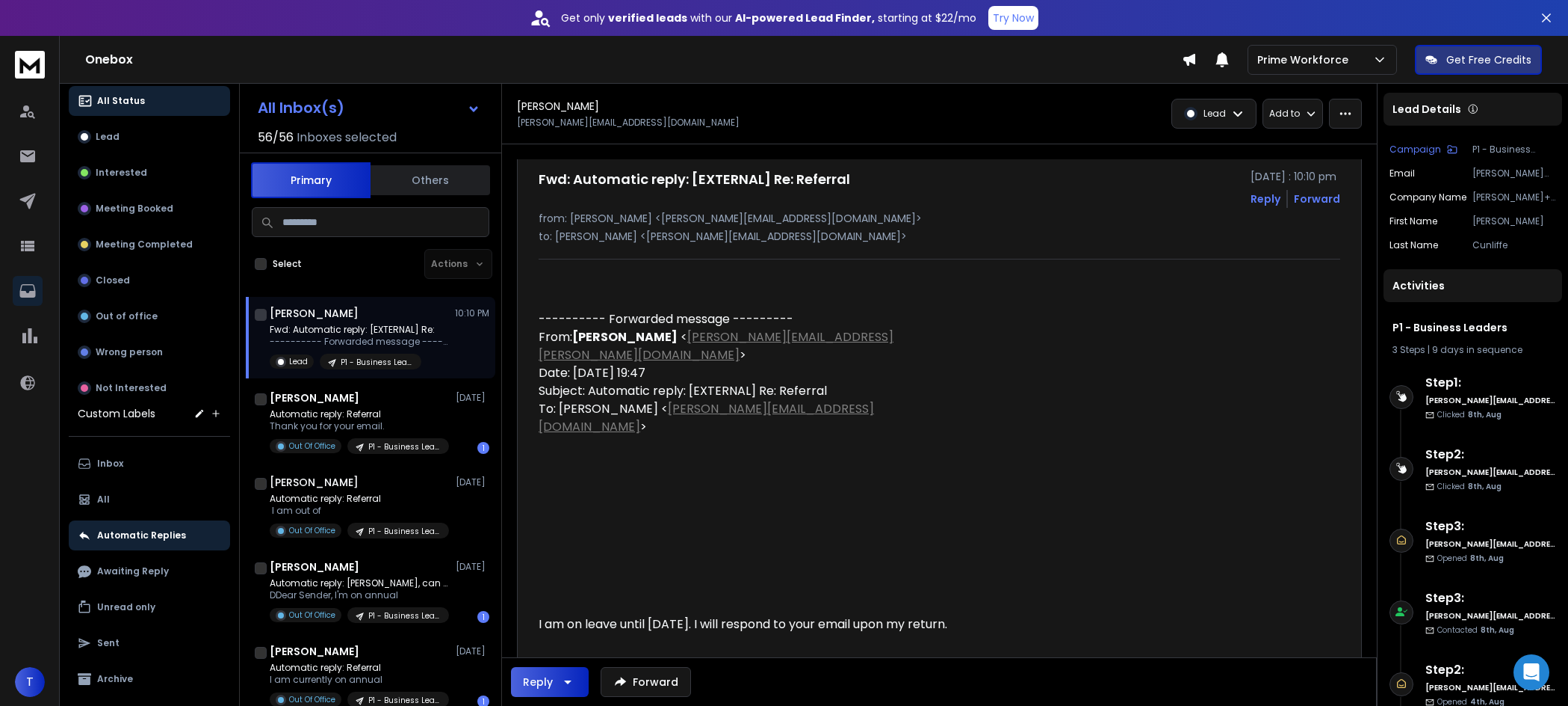
scroll to position [218, 0]
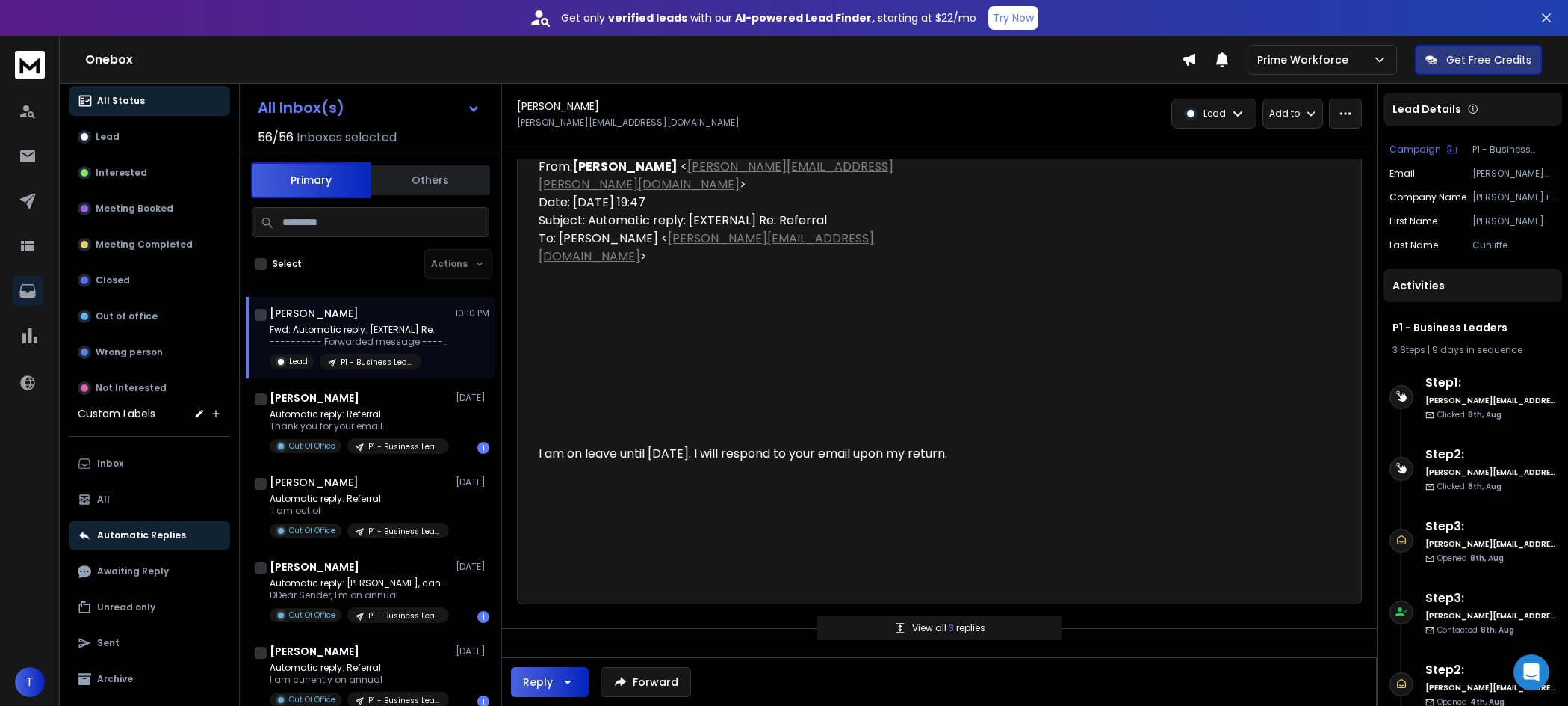
click at [1232, 118] on div "Lead" at bounding box center [1214, 113] width 84 height 28
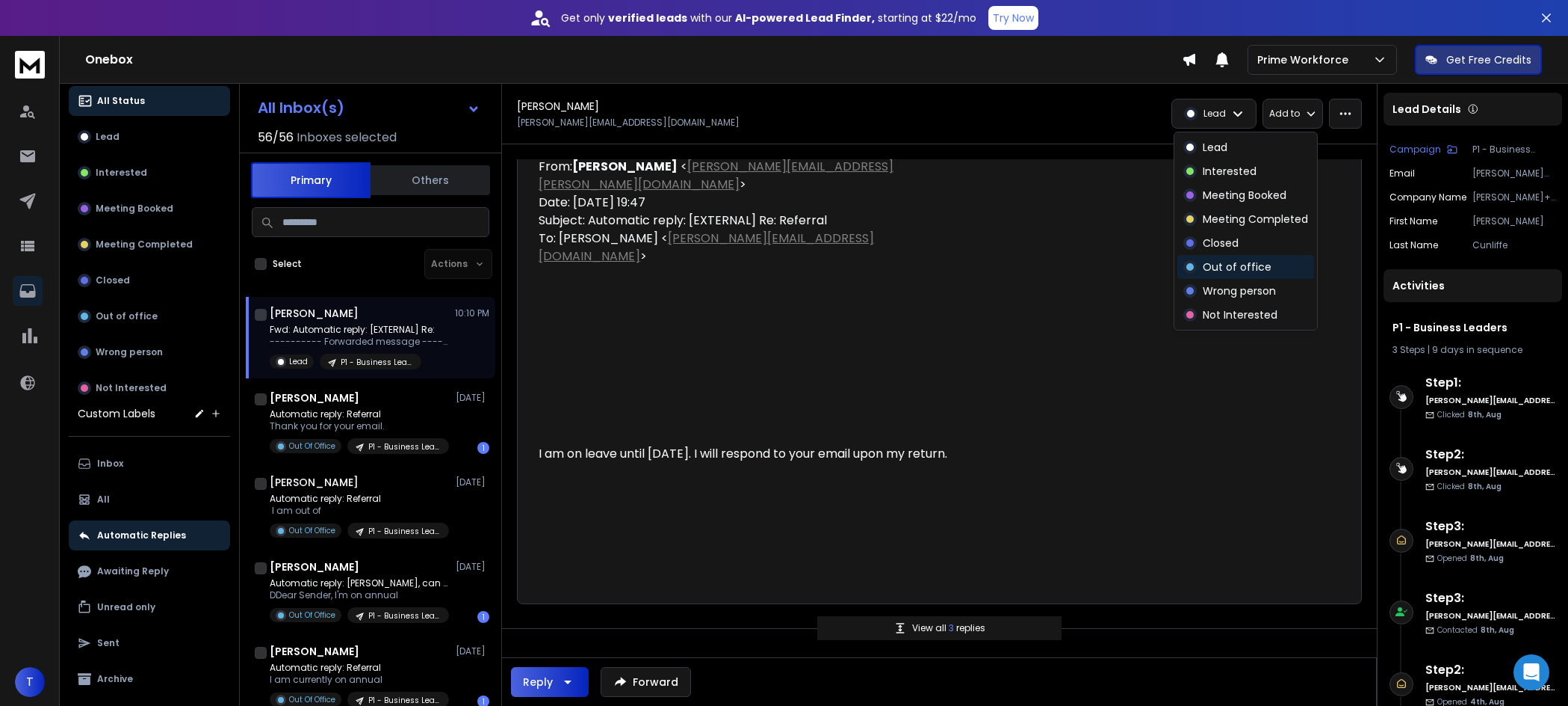
click at [1235, 267] on p "Out of office" at bounding box center [1237, 266] width 69 height 15
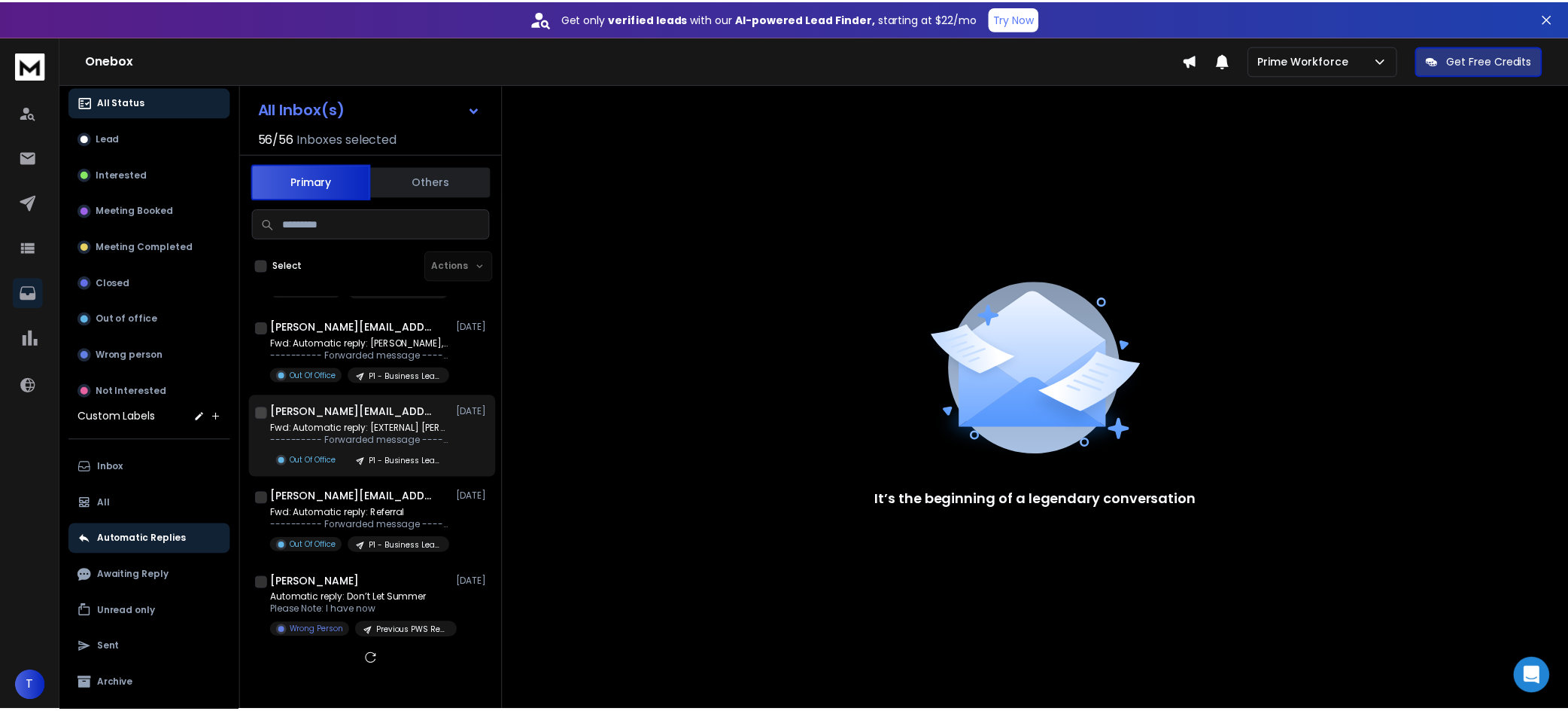
scroll to position [2270, 0]
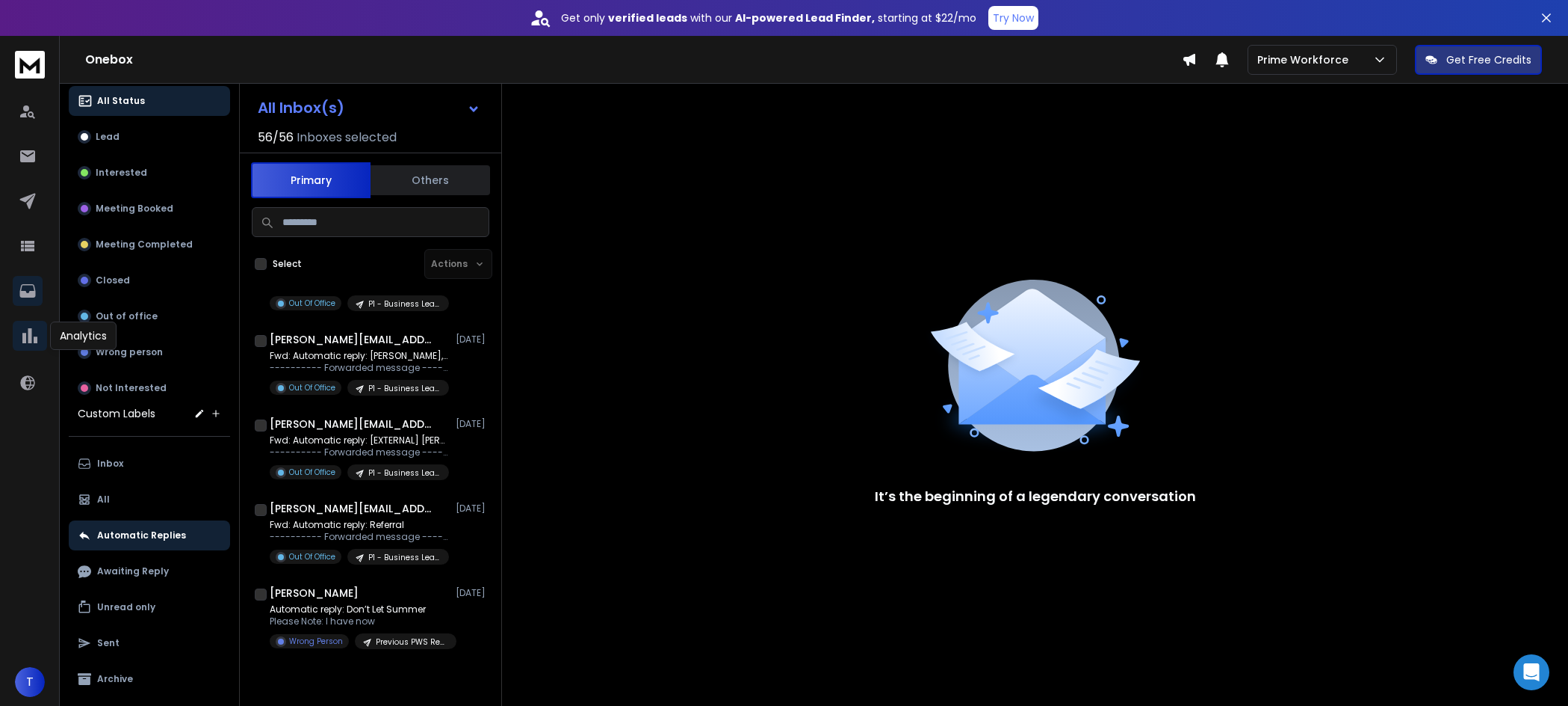
click at [26, 329] on icon at bounding box center [30, 335] width 22 height 22
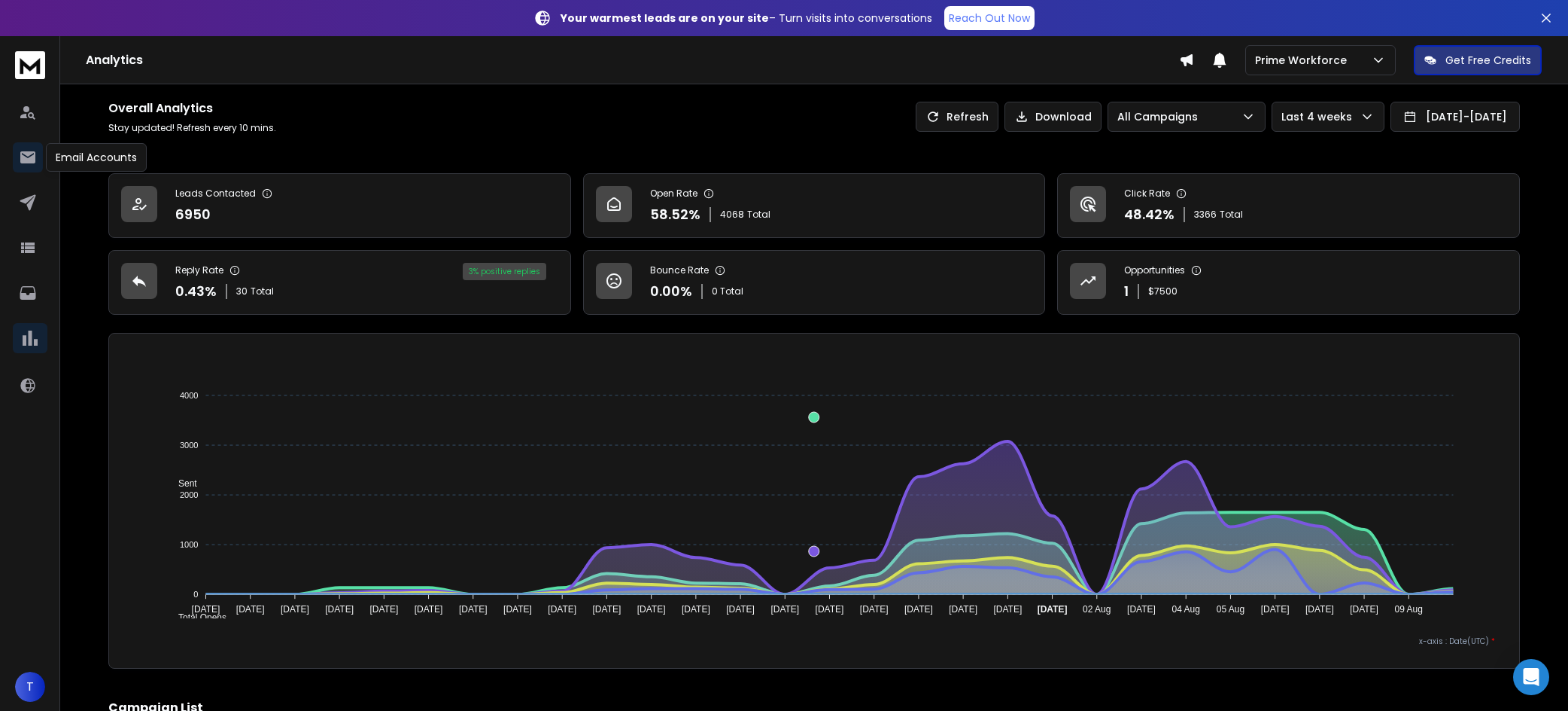
click at [25, 166] on icon at bounding box center [28, 157] width 18 height 18
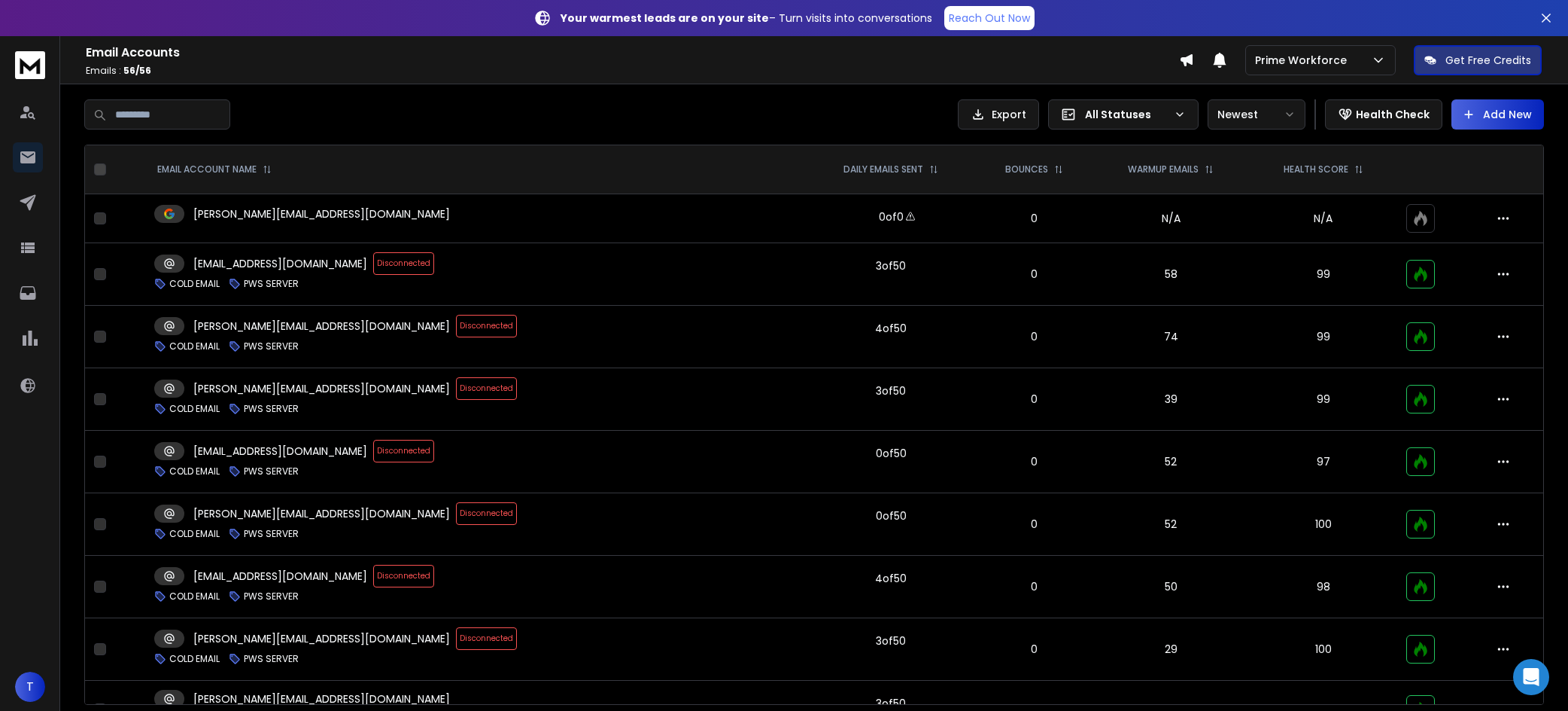
click at [343, 268] on p "lucy@motorsport-recruitment.com" at bounding box center [280, 263] width 174 height 15
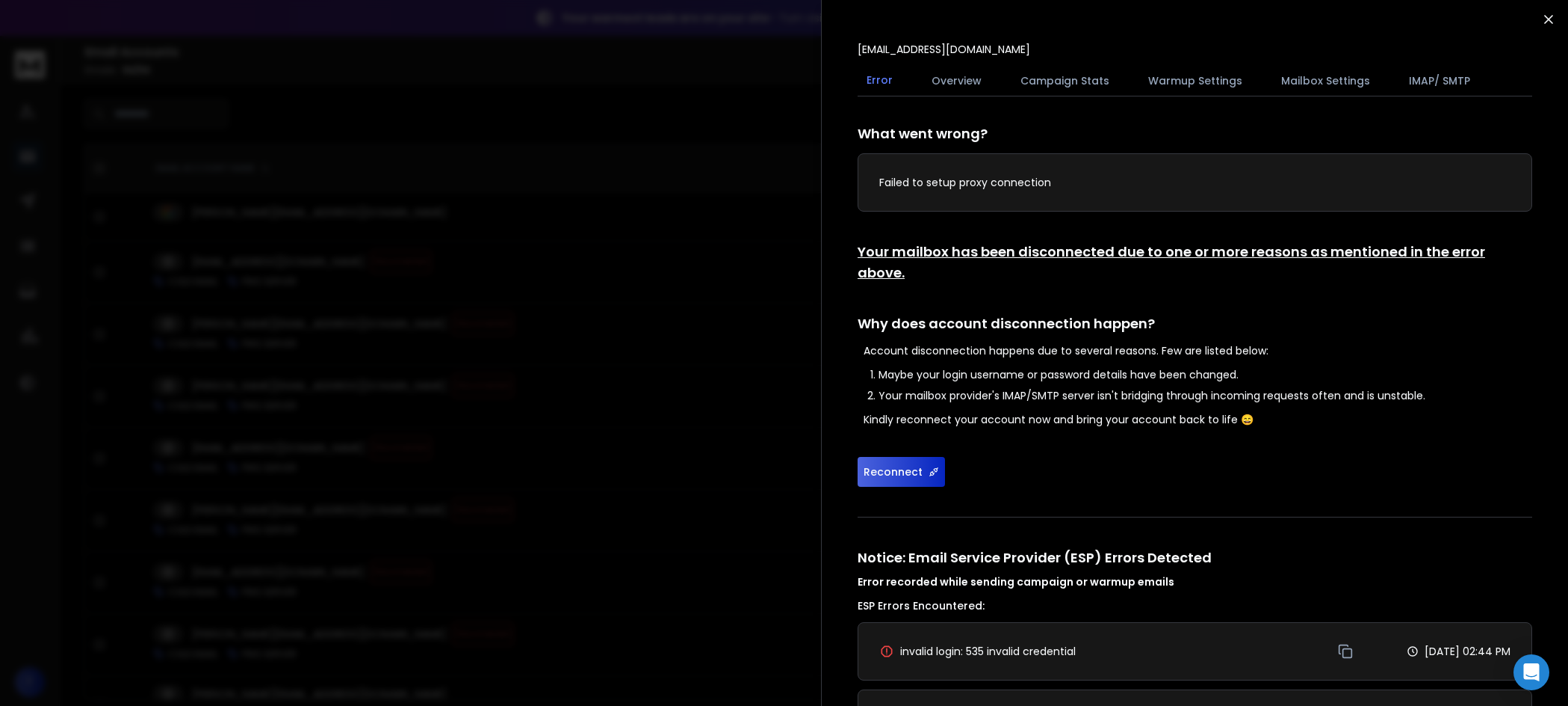
click at [1542, 19] on icon "button" at bounding box center [1548, 19] width 15 height 15
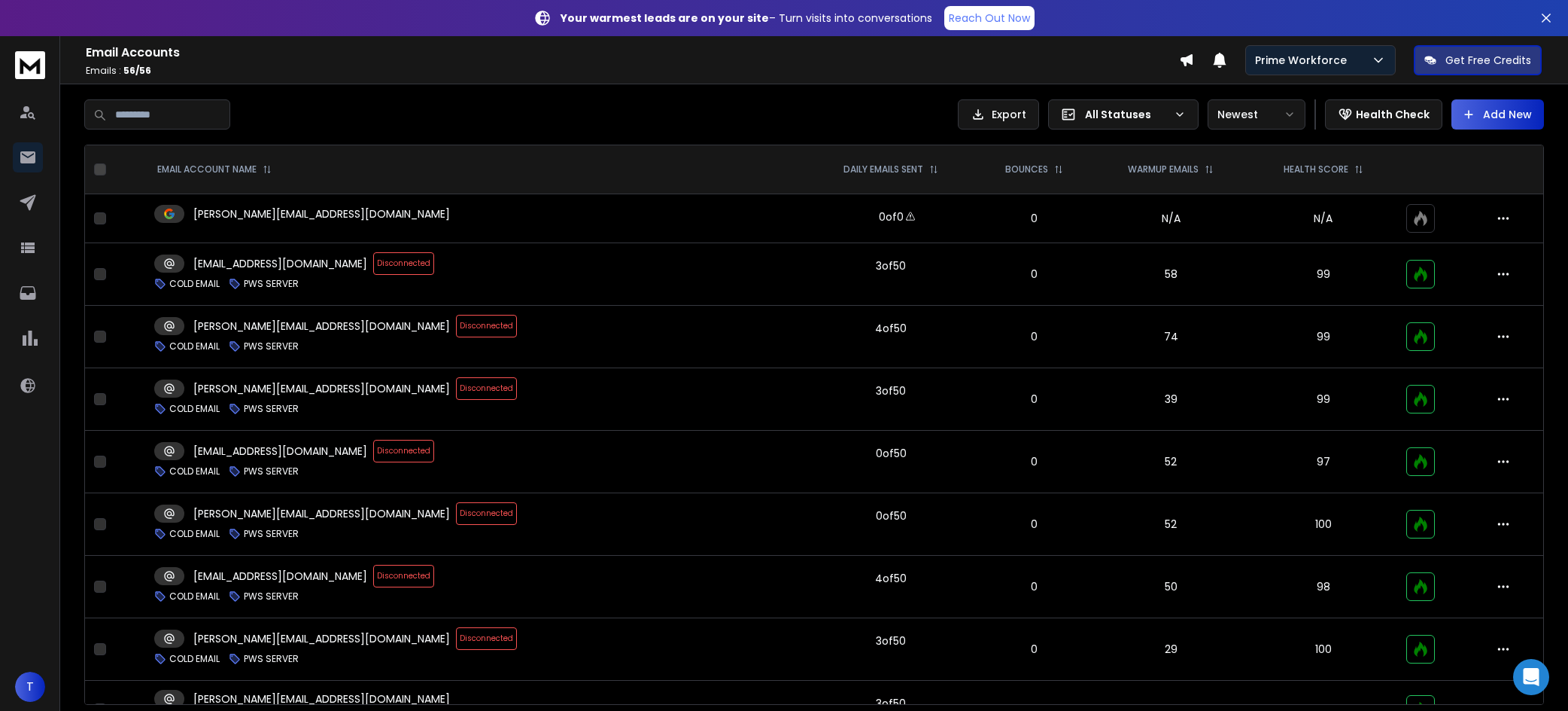
click at [1311, 71] on button "Prime Workforce" at bounding box center [1320, 60] width 150 height 30
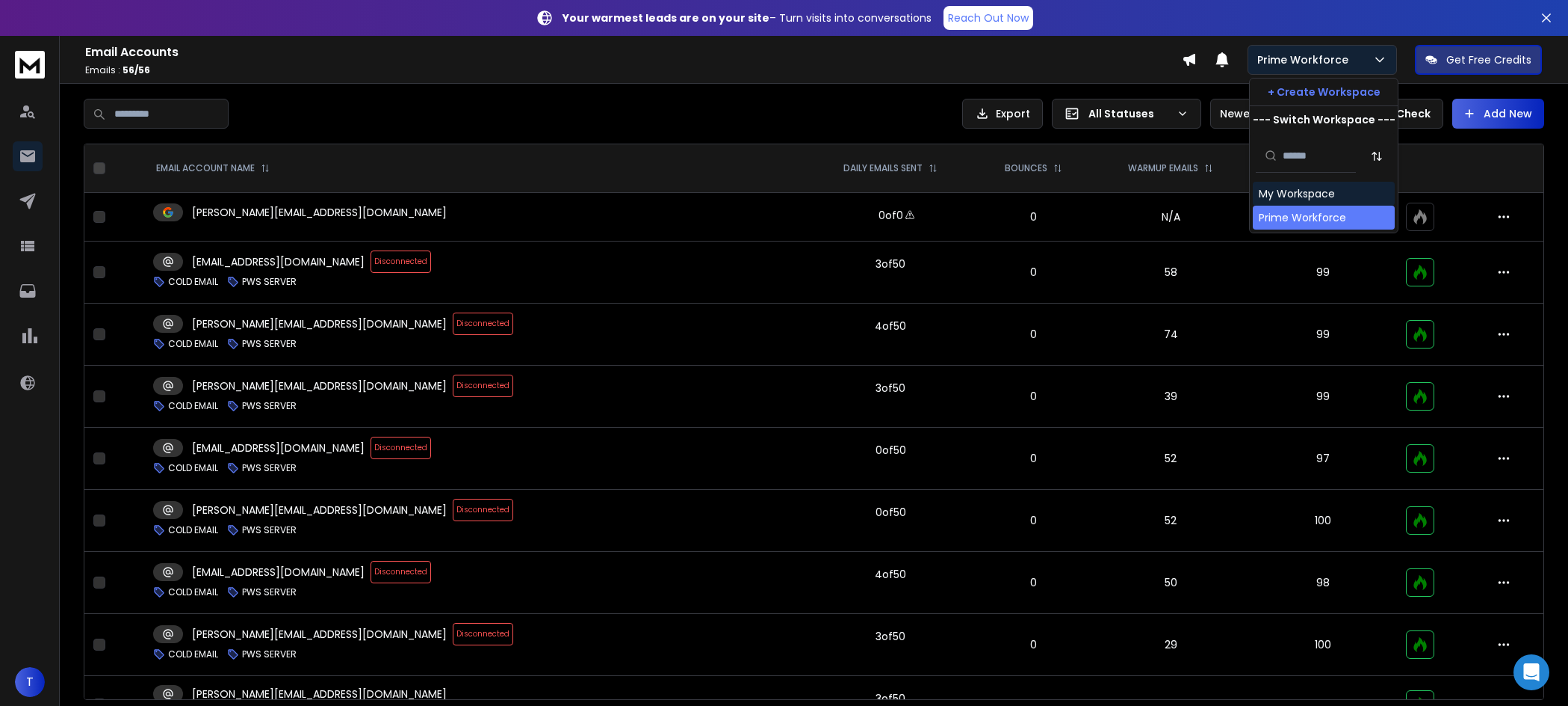
click at [1302, 71] on button "Prime Workforce" at bounding box center [1322, 59] width 149 height 30
